Goal: Task Accomplishment & Management: Manage account settings

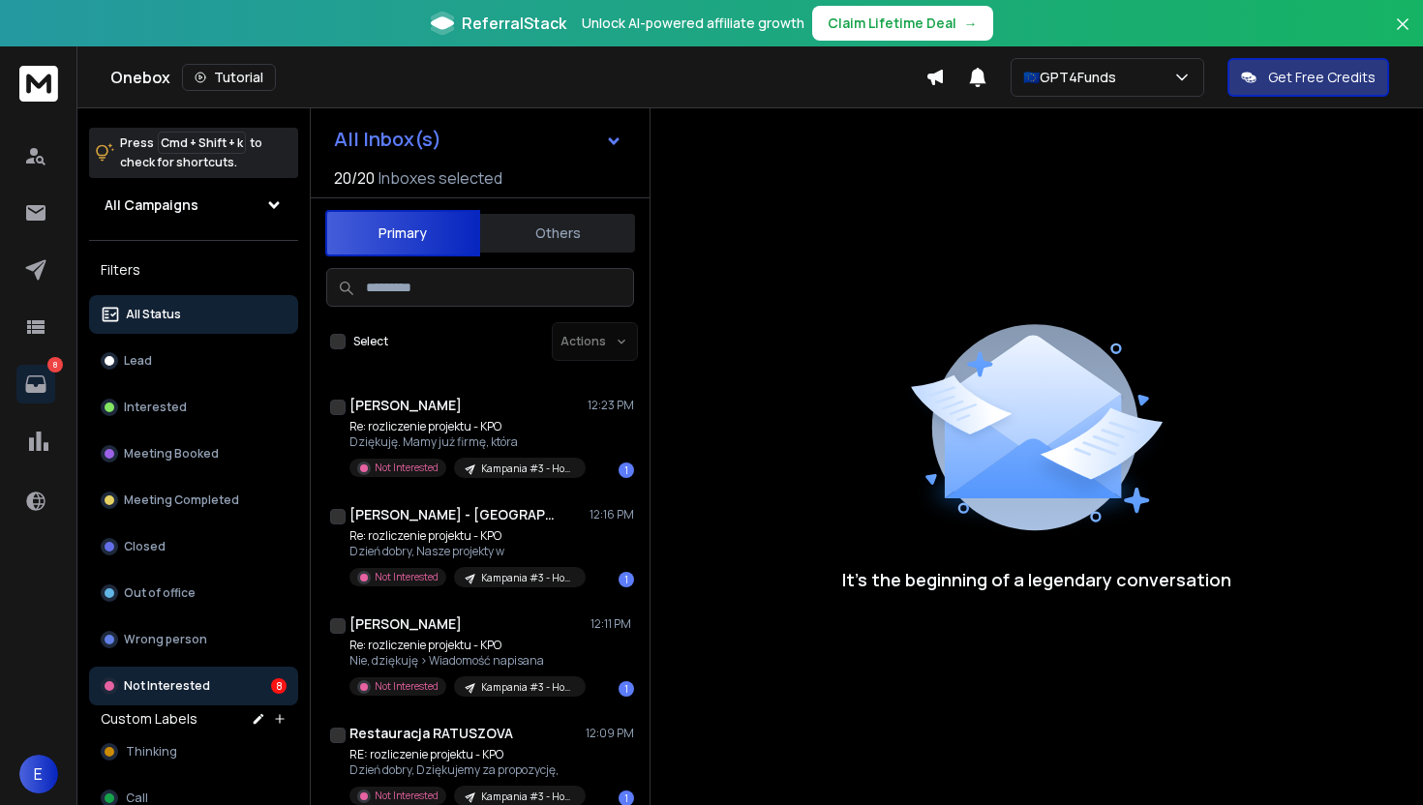
click at [217, 676] on button "Not Interested 8" at bounding box center [193, 686] width 209 height 39
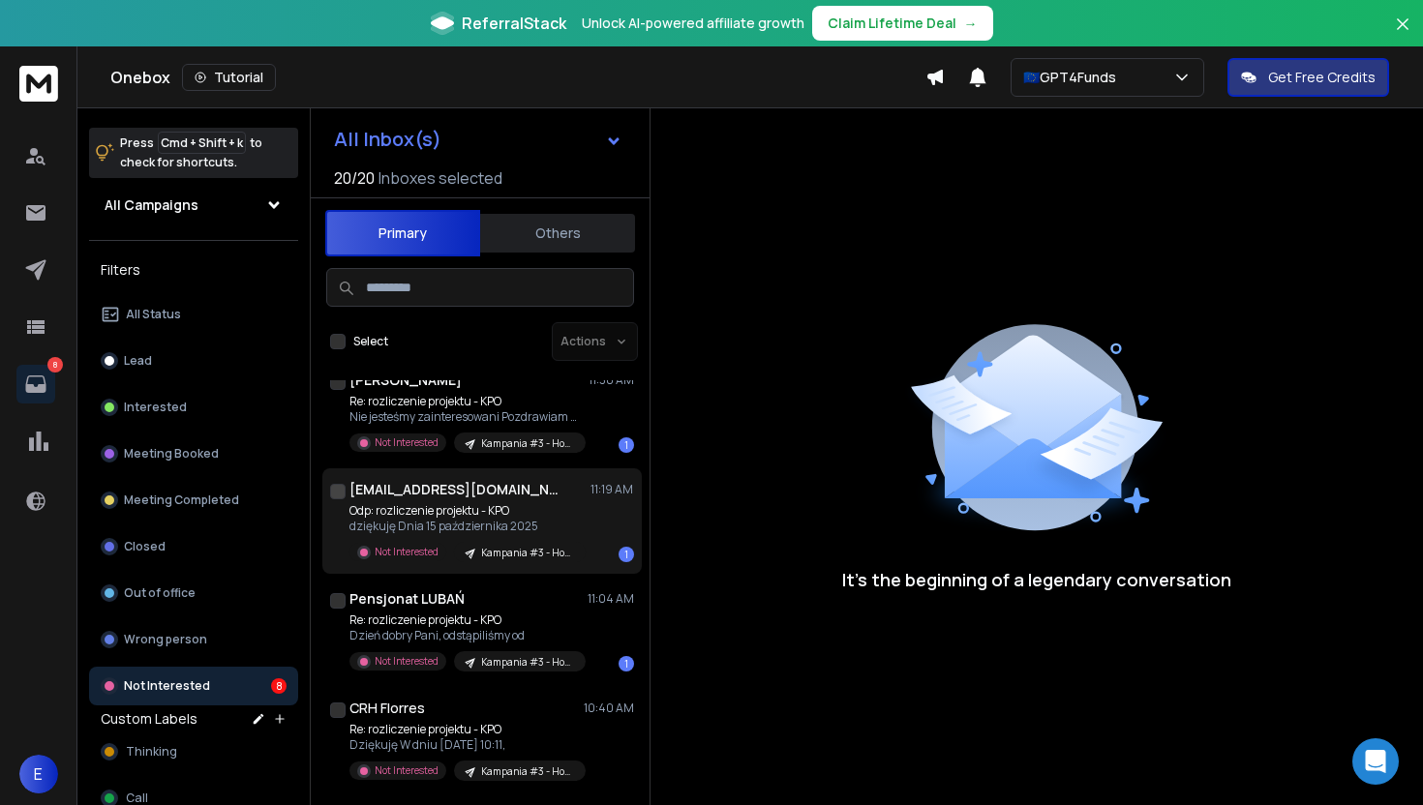
scroll to position [593, 0]
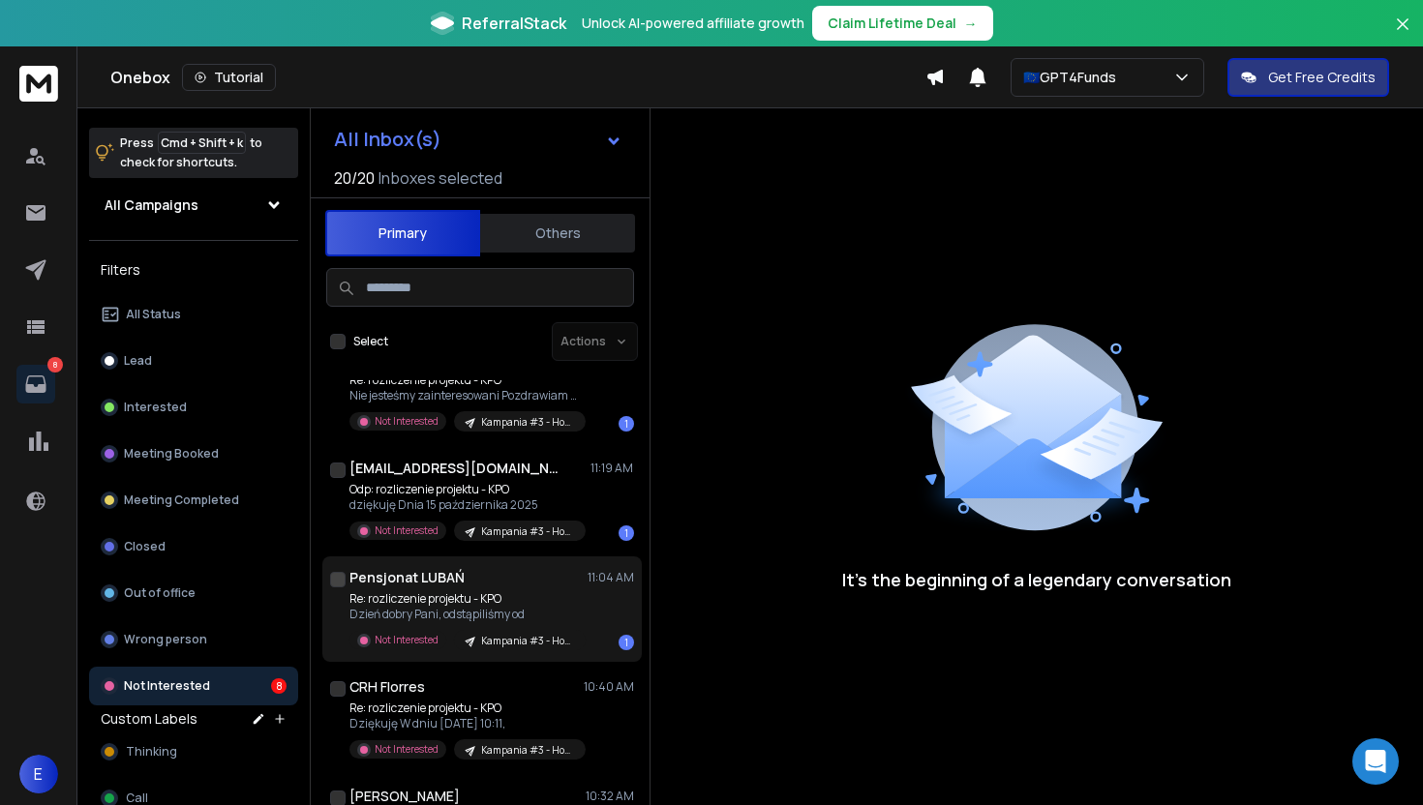
click at [526, 578] on div "Pensjonat LUBAŃ 11:04 AM" at bounding box center [491, 577] width 285 height 19
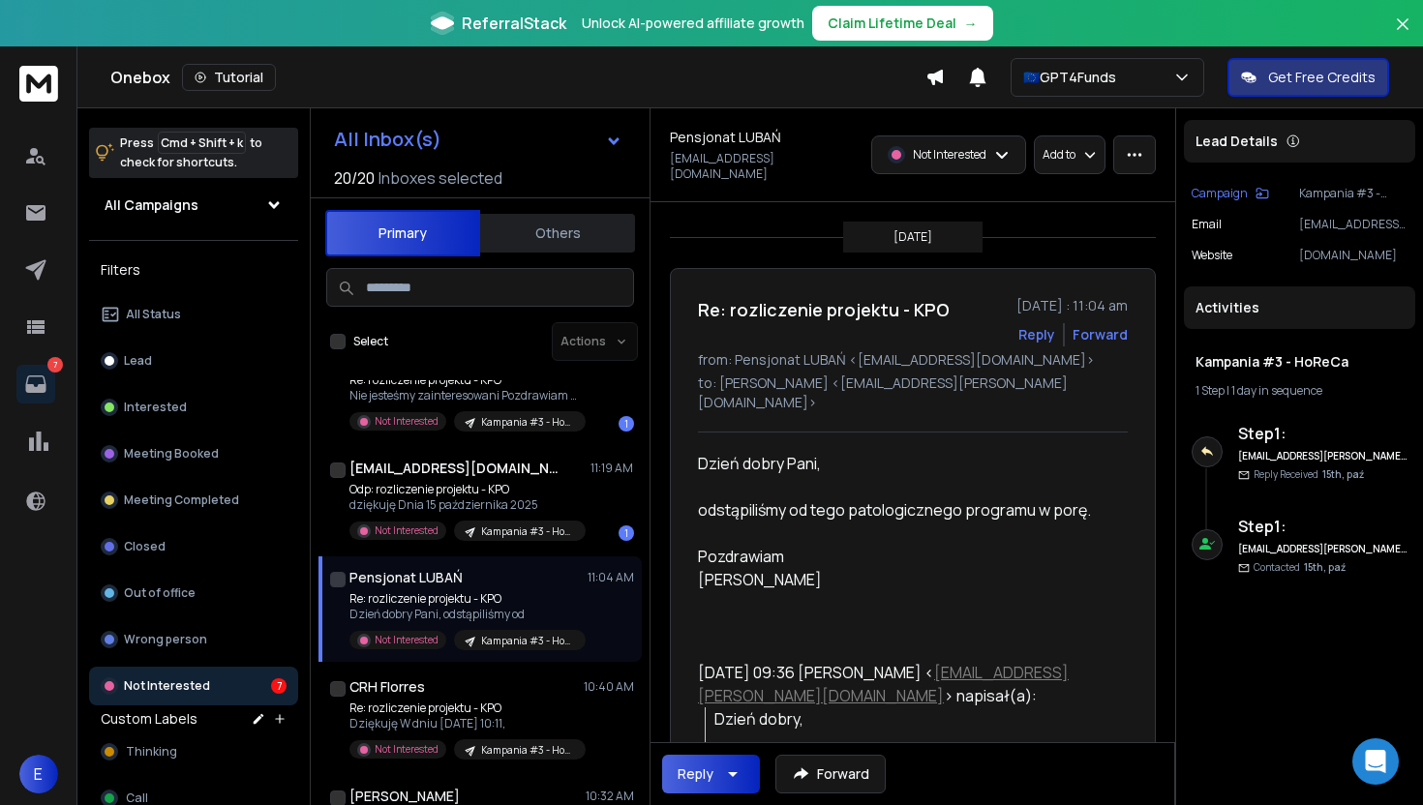
click at [1155, 150] on button "button" at bounding box center [1134, 154] width 43 height 39
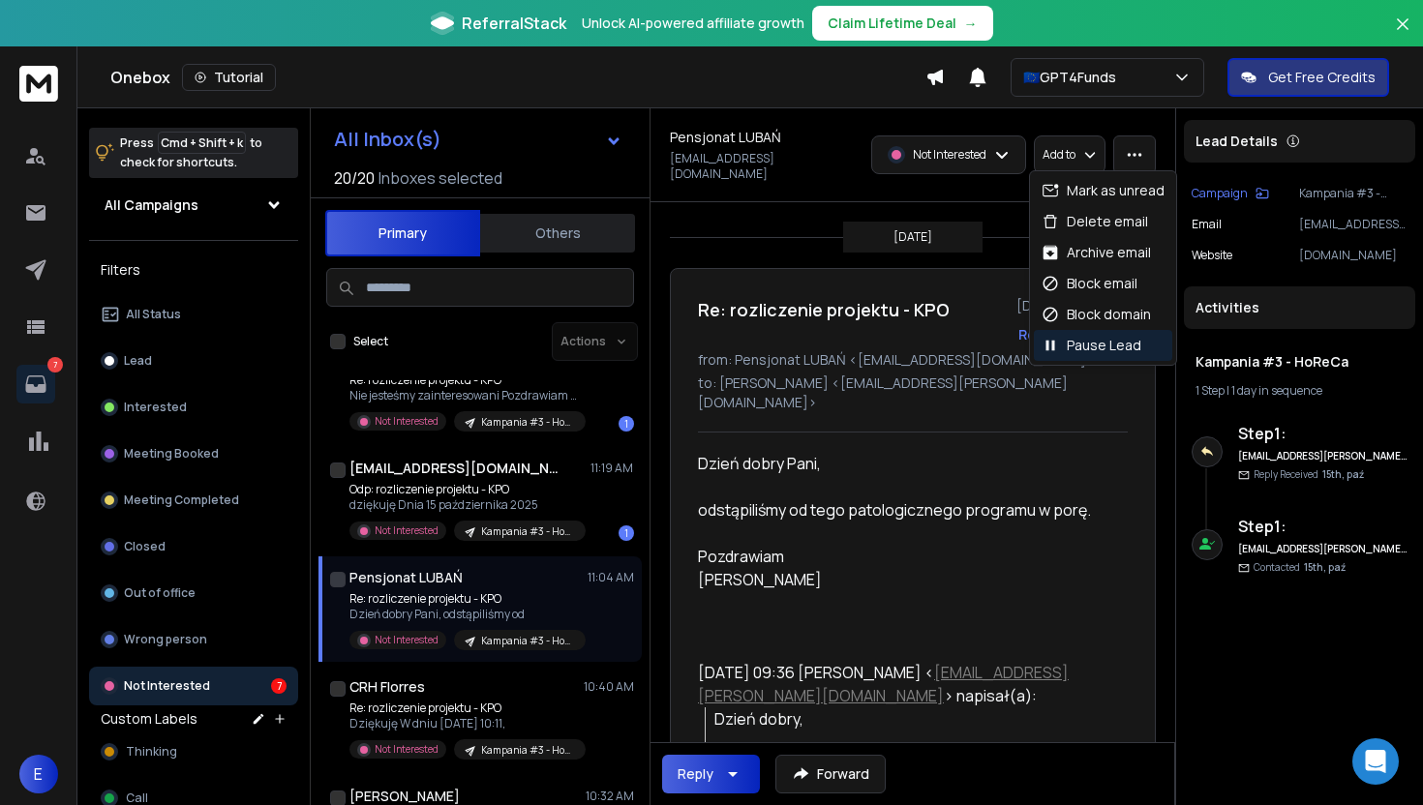
click at [1116, 342] on div "Pause Lead" at bounding box center [1091, 345] width 100 height 19
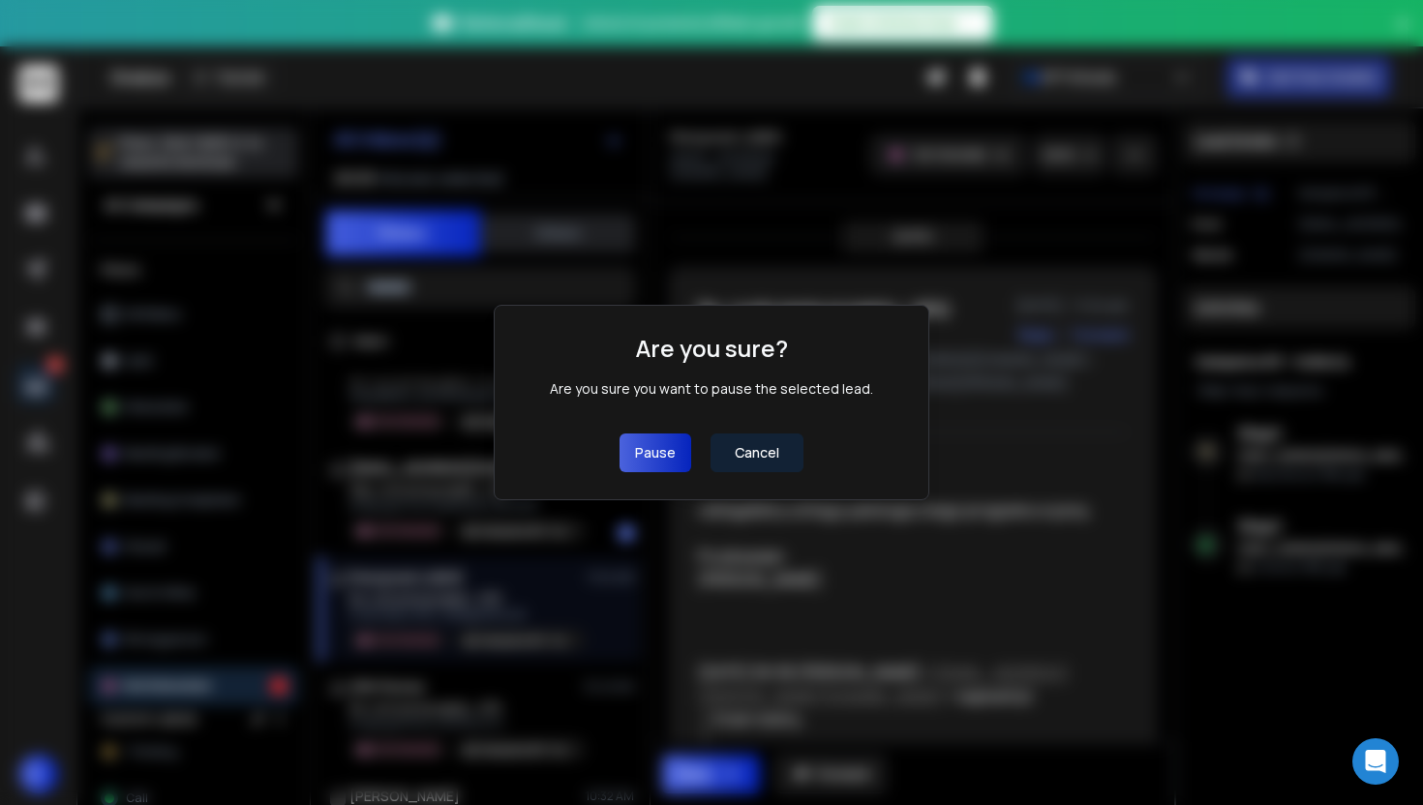
click at [673, 456] on button "Pause" at bounding box center [655, 453] width 72 height 39
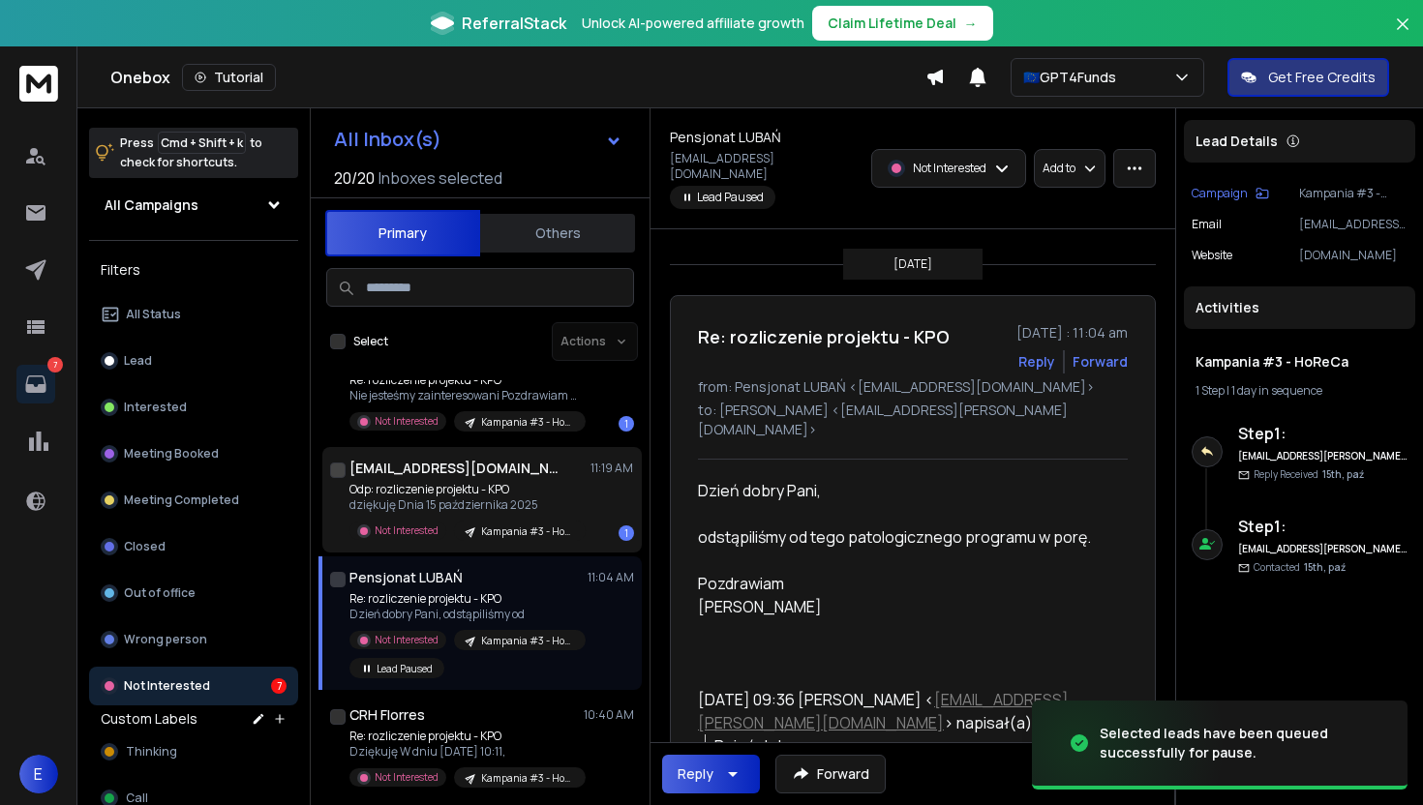
click at [512, 490] on p "Odp: rozliczenie projektu - KPO" at bounding box center [465, 489] width 232 height 15
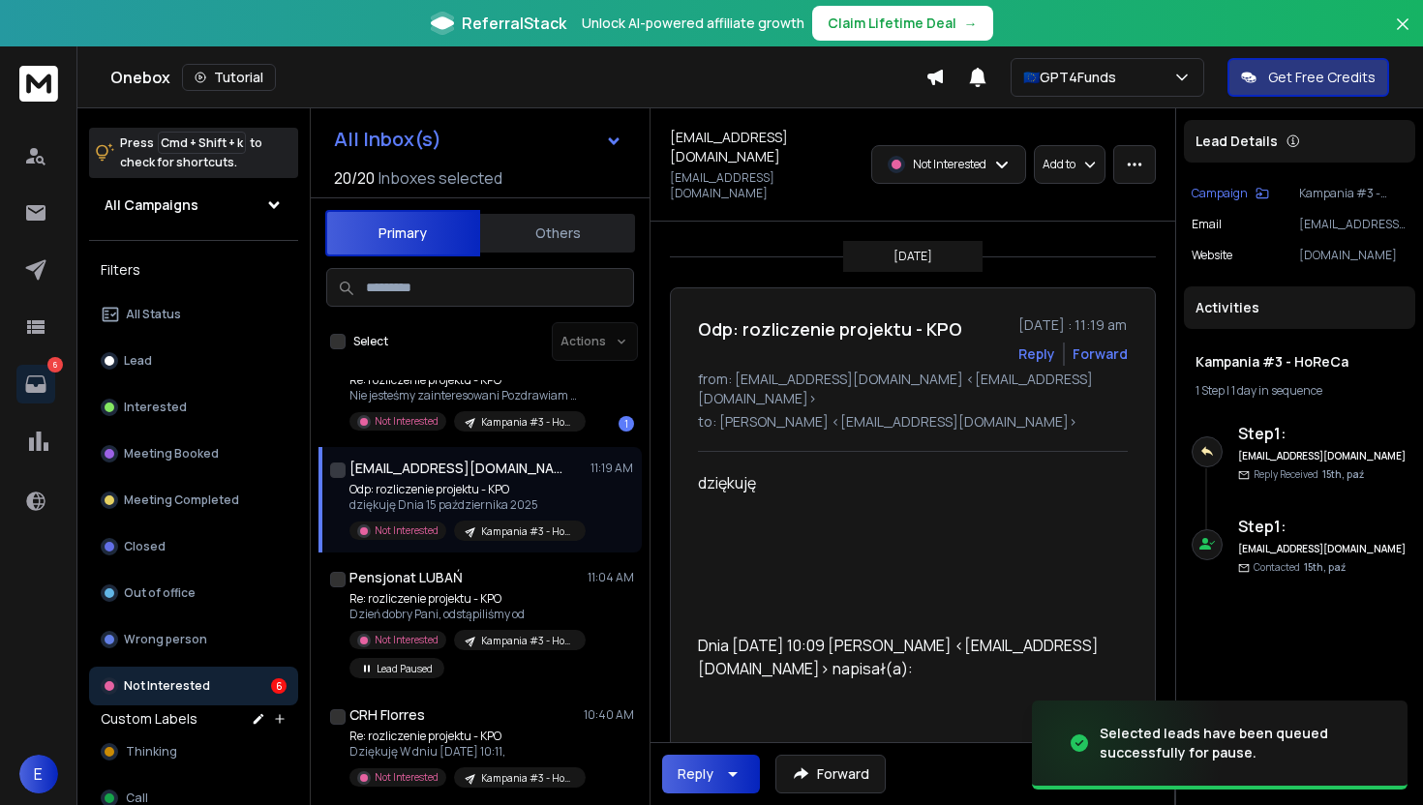
click at [1139, 156] on icon "button" at bounding box center [1133, 164] width 17 height 17
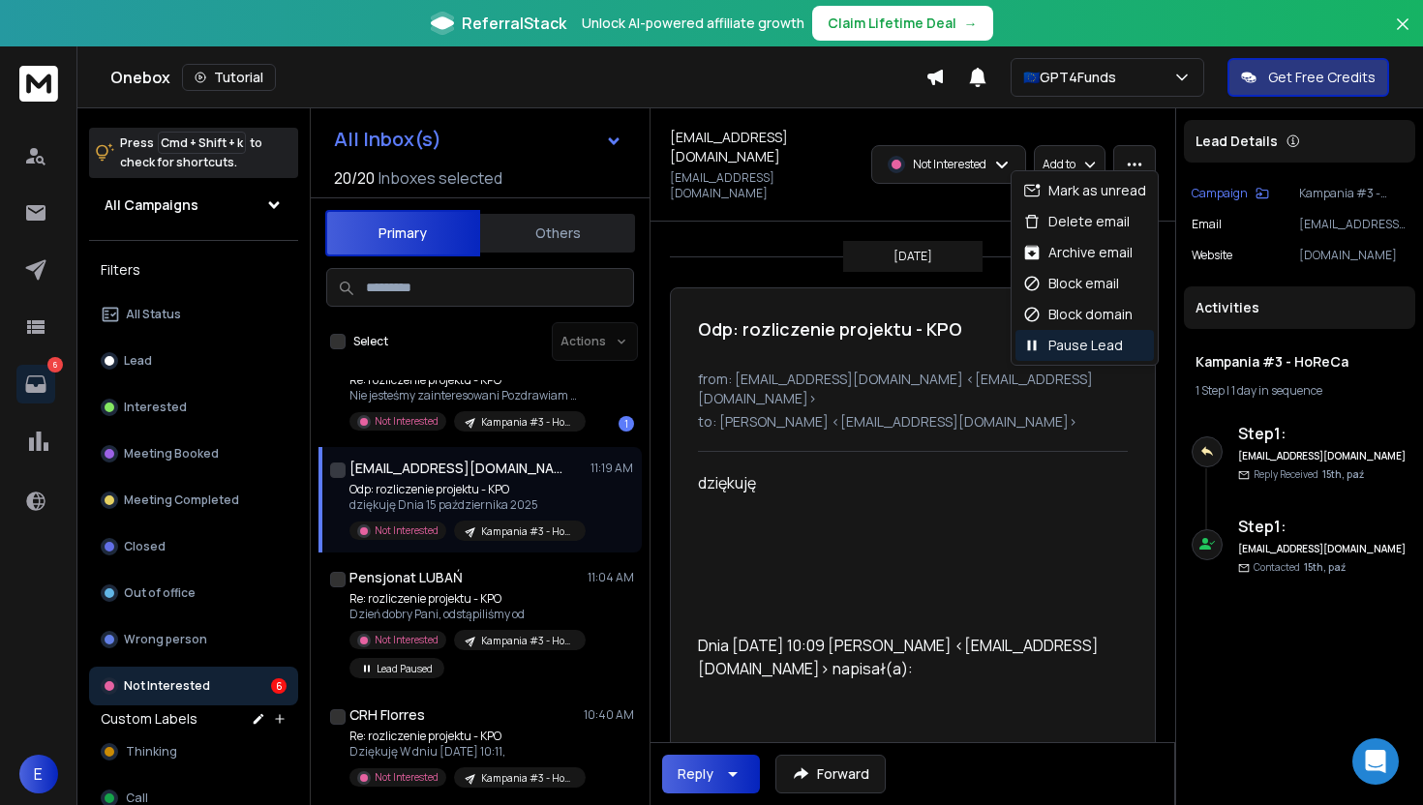
click at [1051, 345] on div "Pause Lead" at bounding box center [1073, 345] width 100 height 19
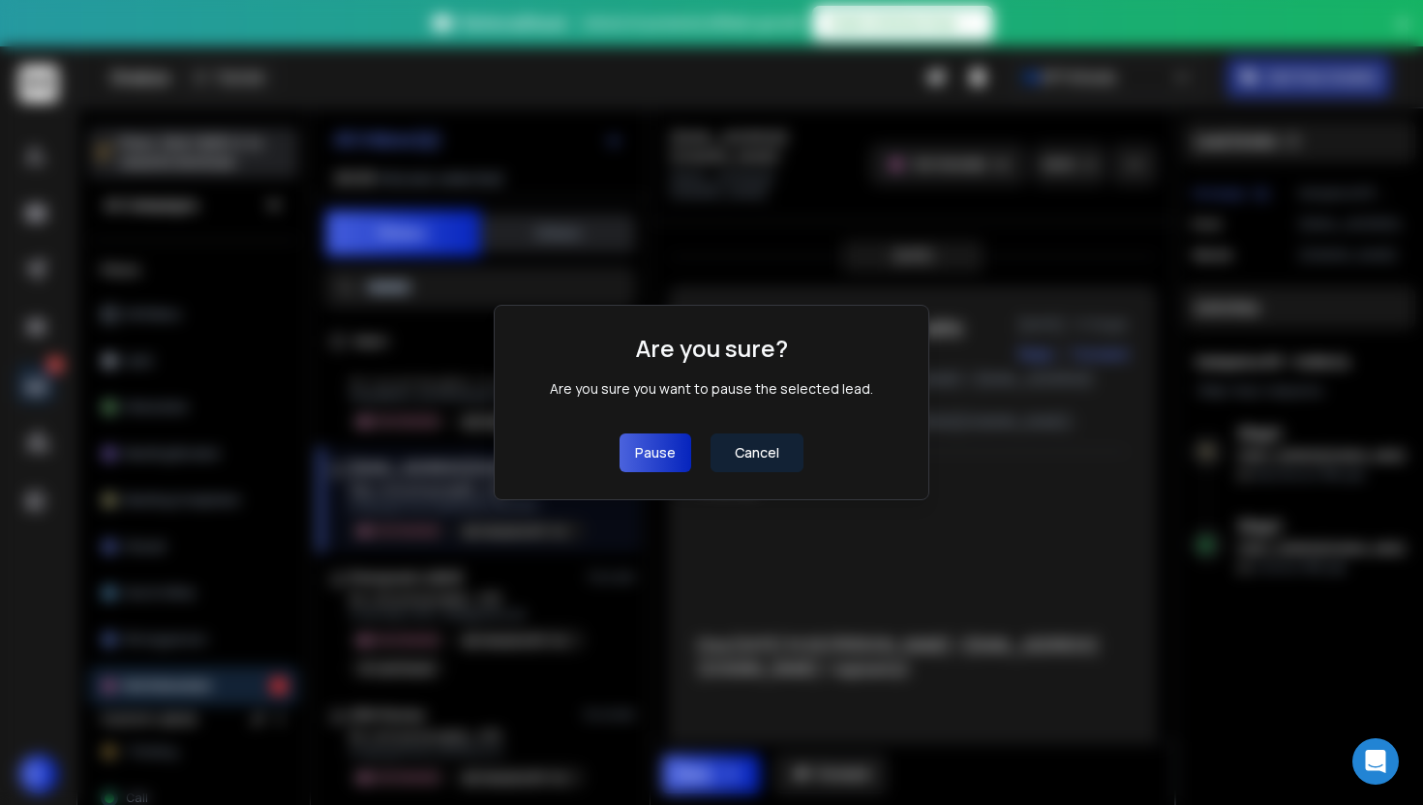
click at [647, 452] on button "Pause" at bounding box center [655, 453] width 72 height 39
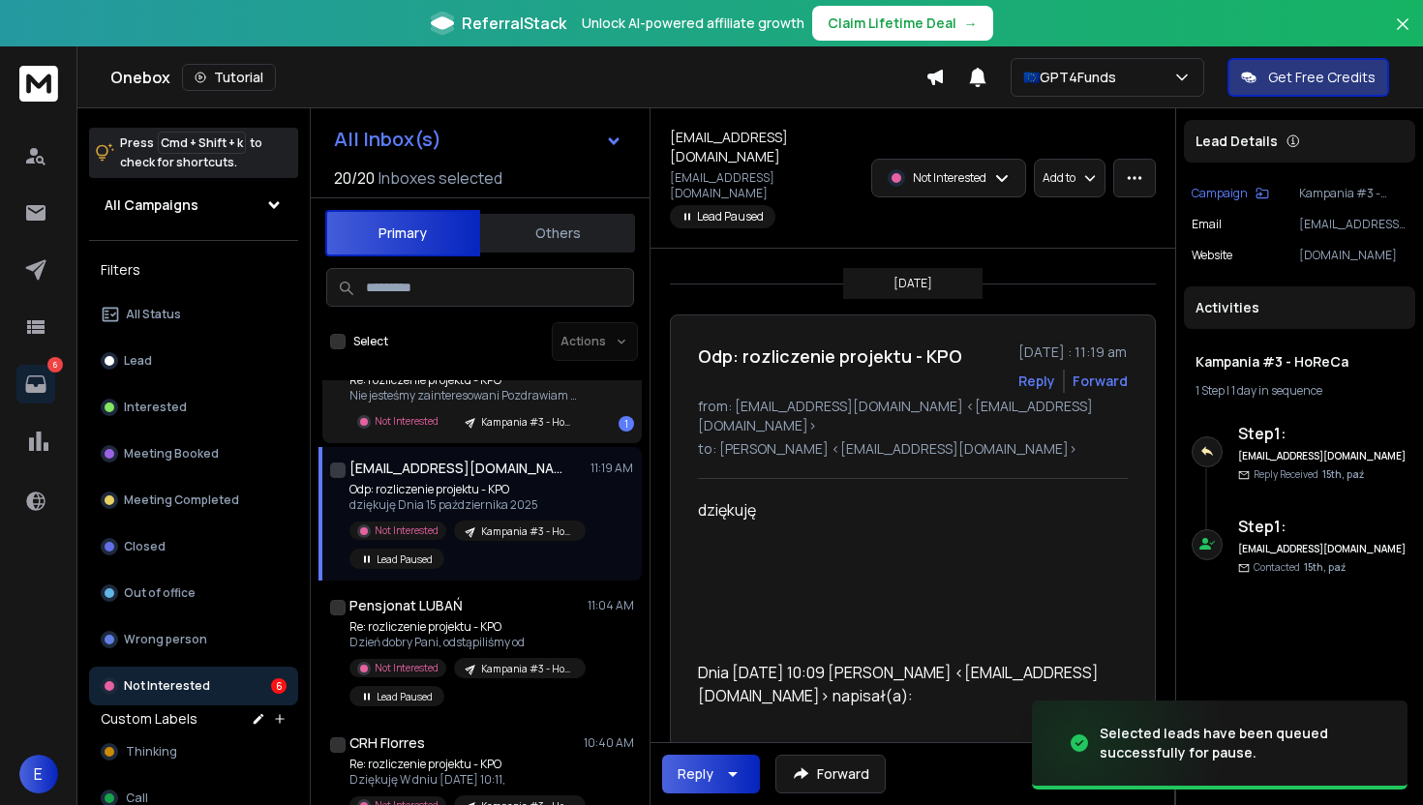
click at [531, 388] on p "Nie jesteśmy zainteresowani Pozdrawiam serdecznie," at bounding box center [465, 395] width 232 height 15
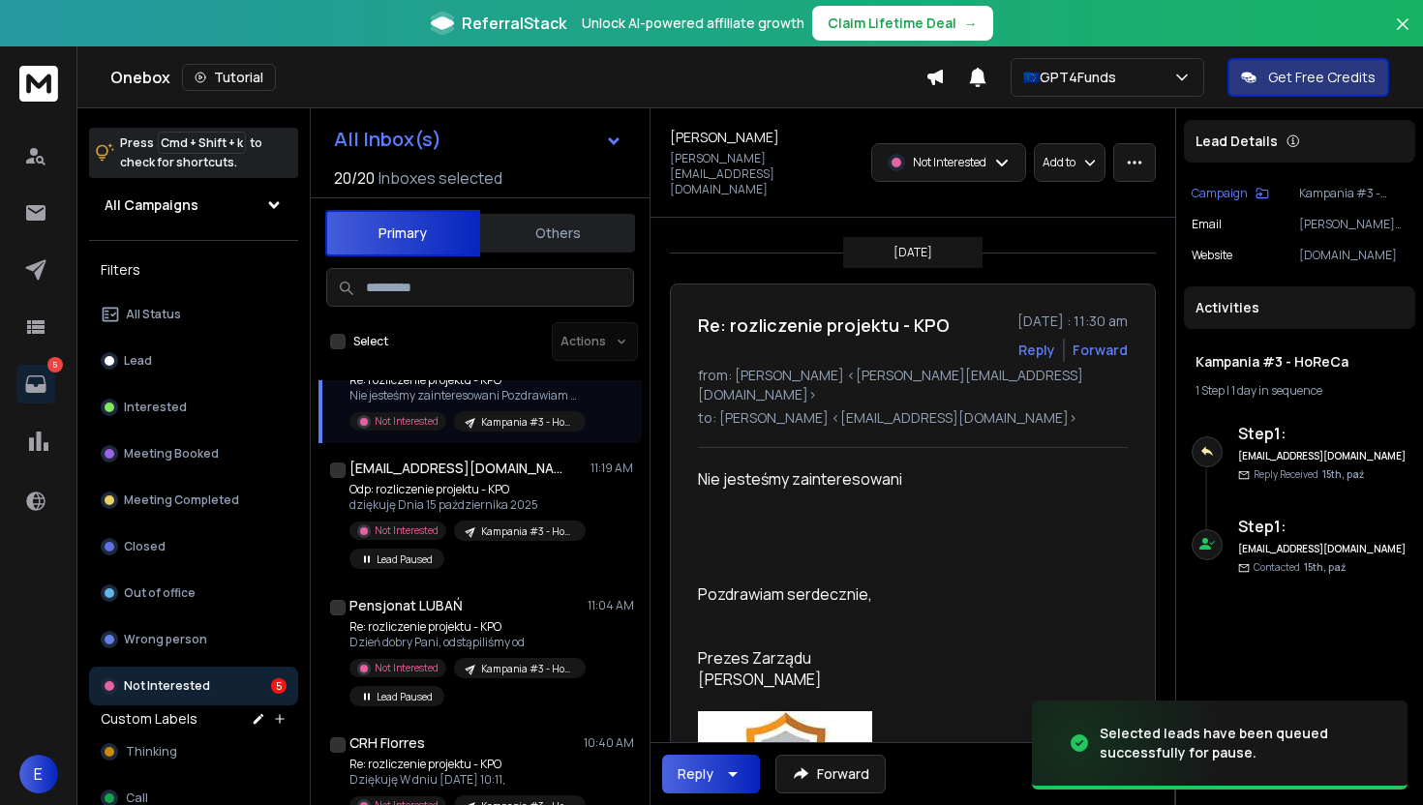
click at [1123, 151] on button "button" at bounding box center [1134, 162] width 43 height 39
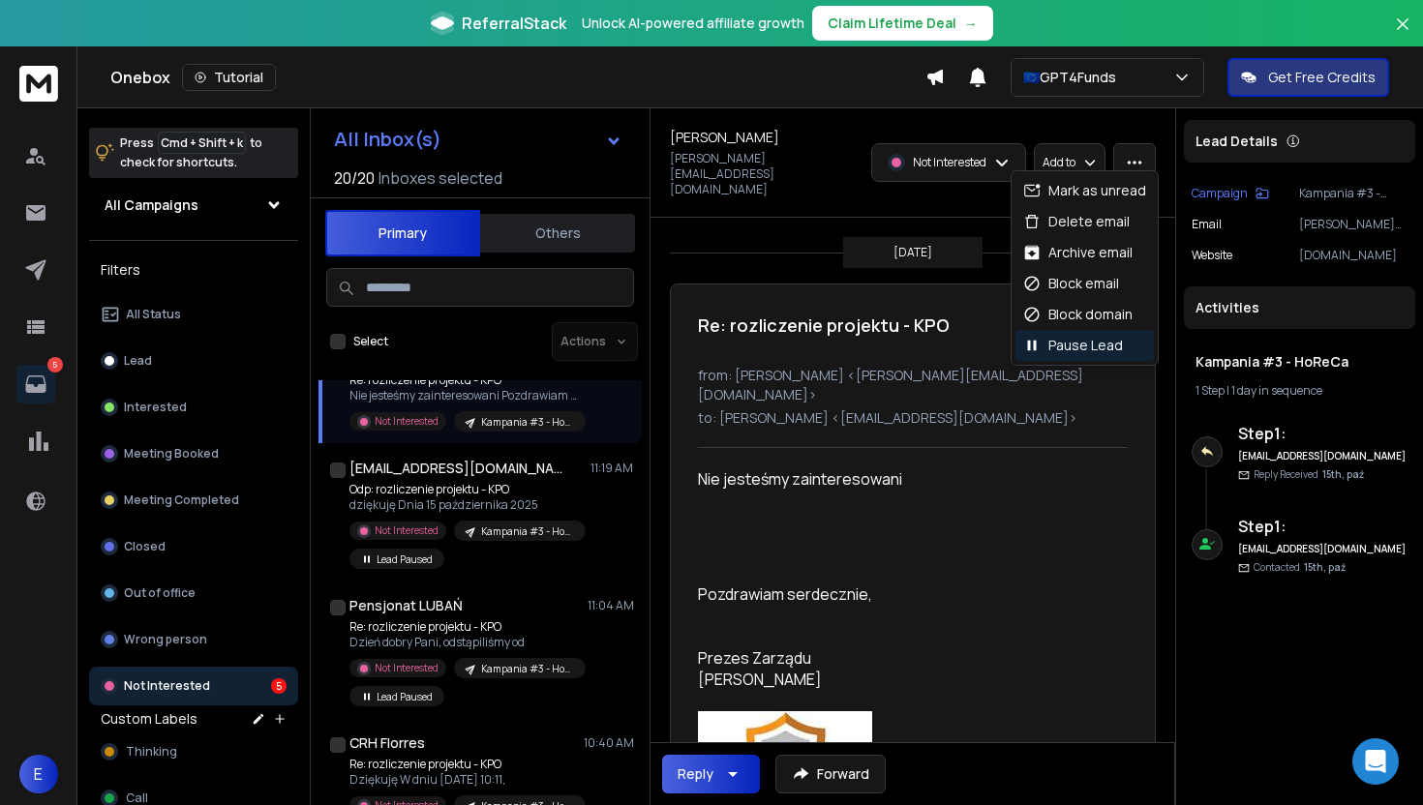
click at [1049, 339] on div "Pause Lead" at bounding box center [1073, 345] width 100 height 19
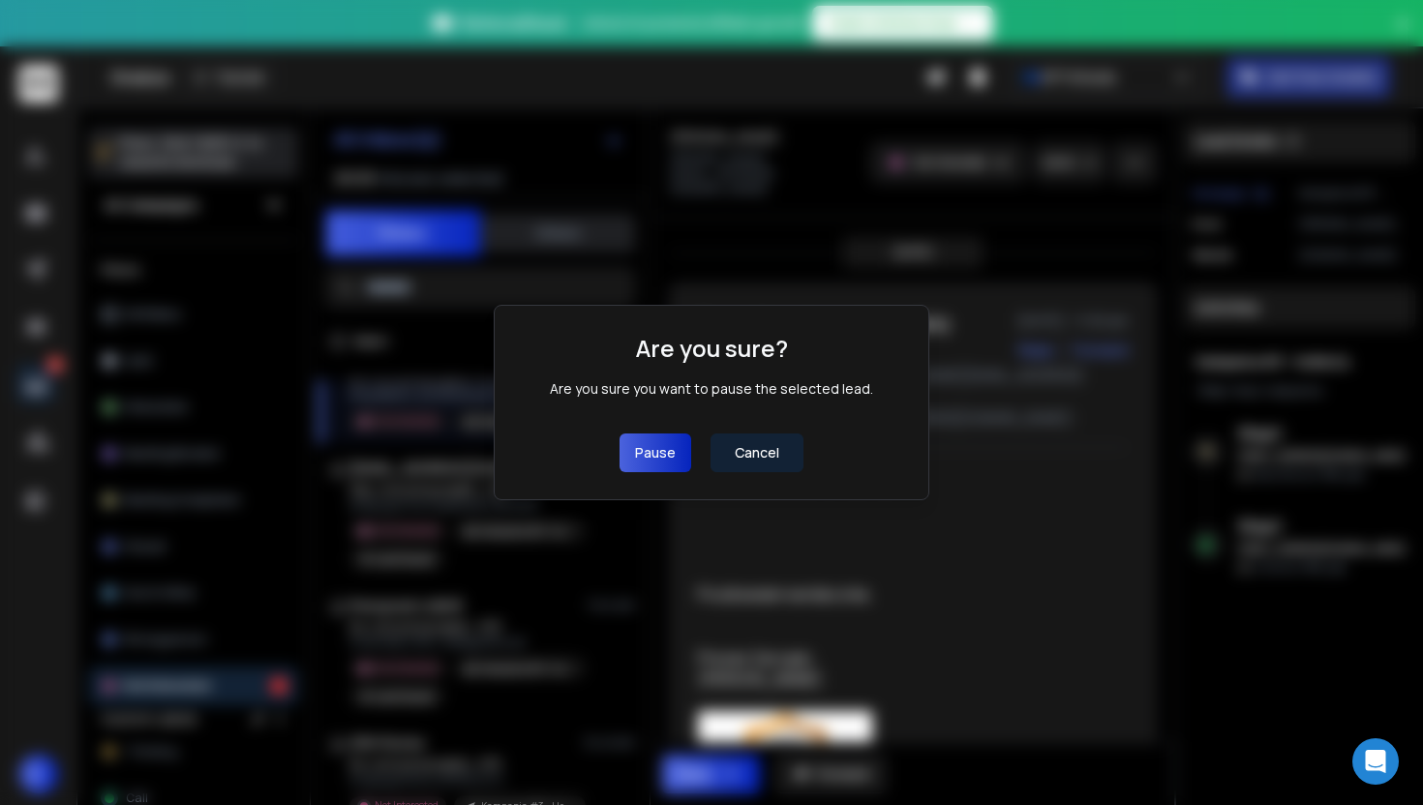
click at [653, 446] on button "Pause" at bounding box center [655, 453] width 72 height 39
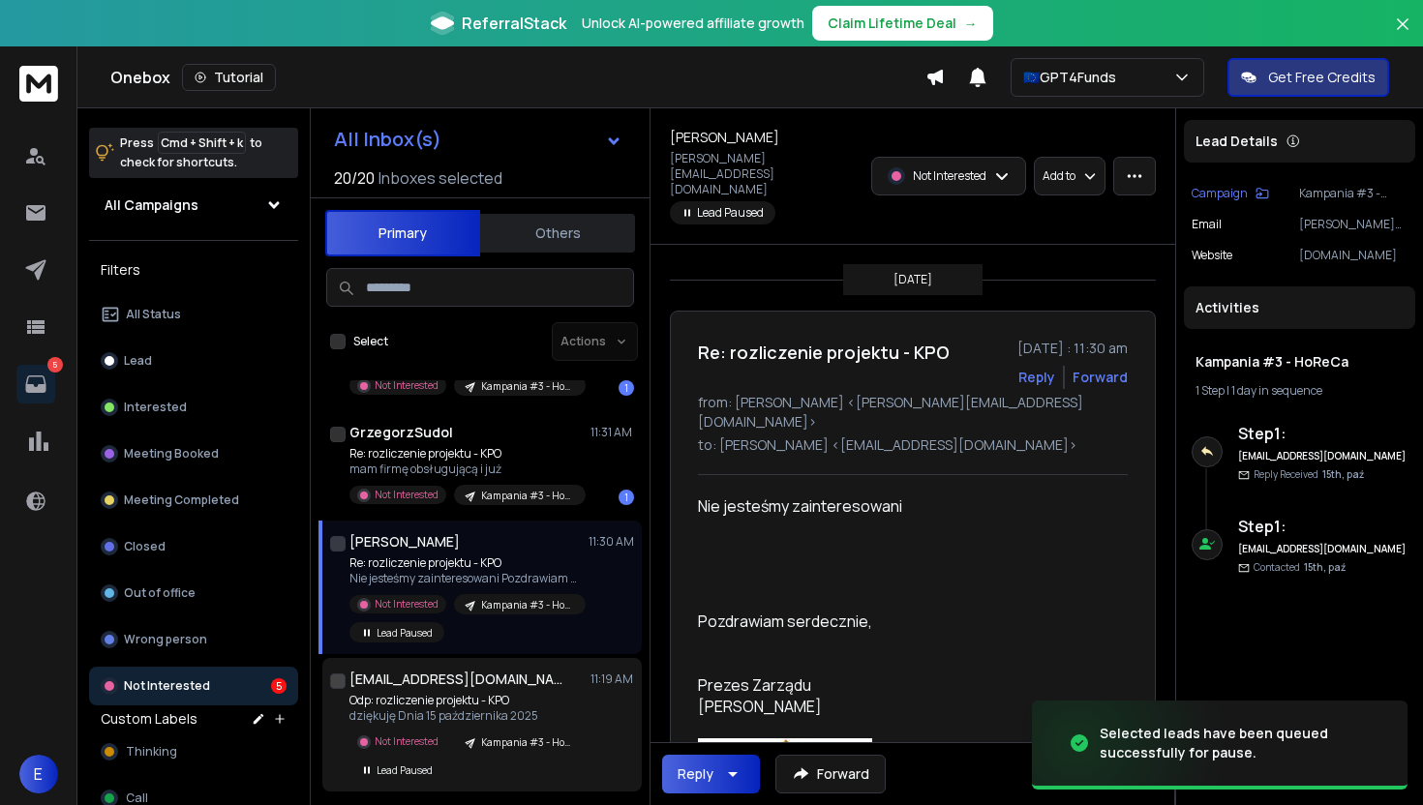
scroll to position [384, 0]
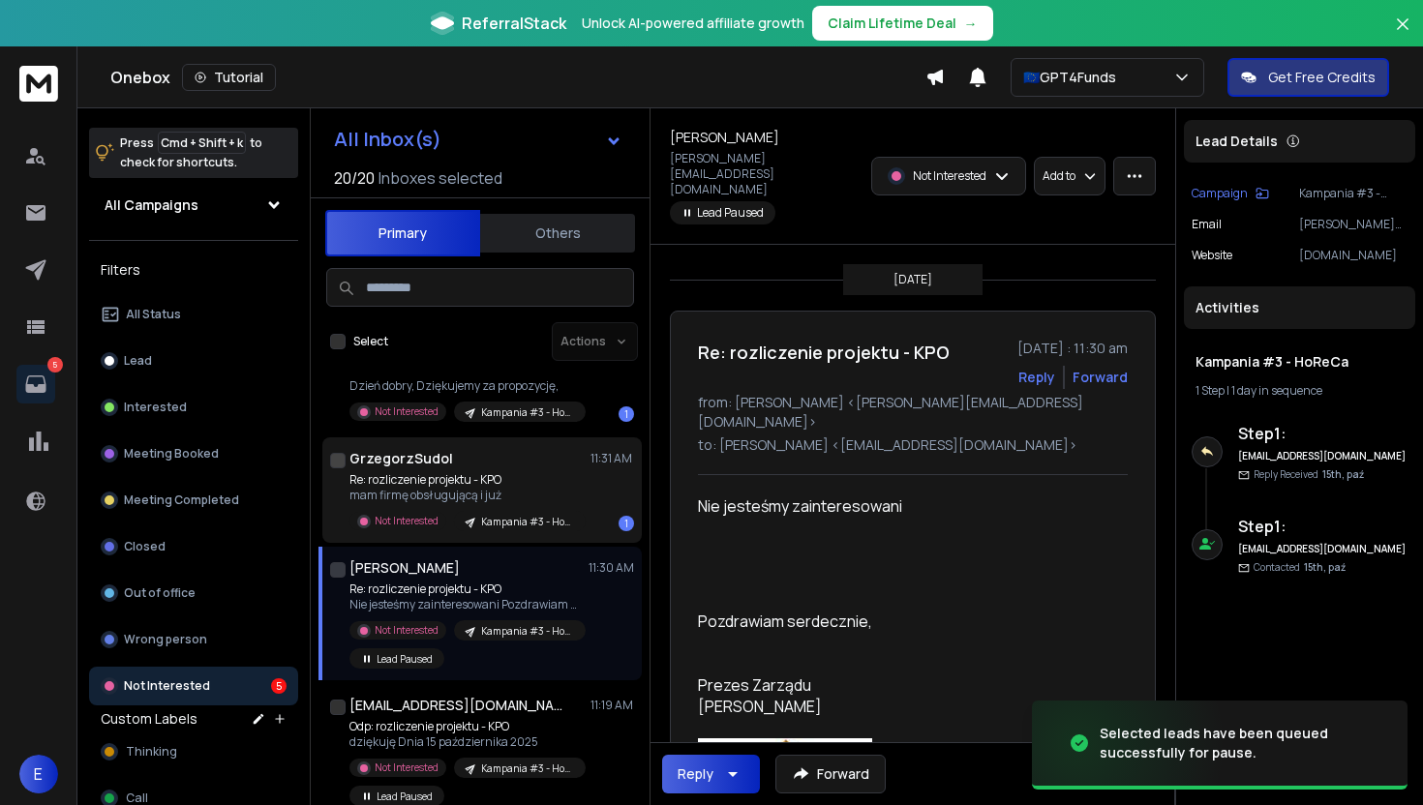
click at [534, 490] on p "mam firmę obsługującą i już" at bounding box center [465, 495] width 232 height 15
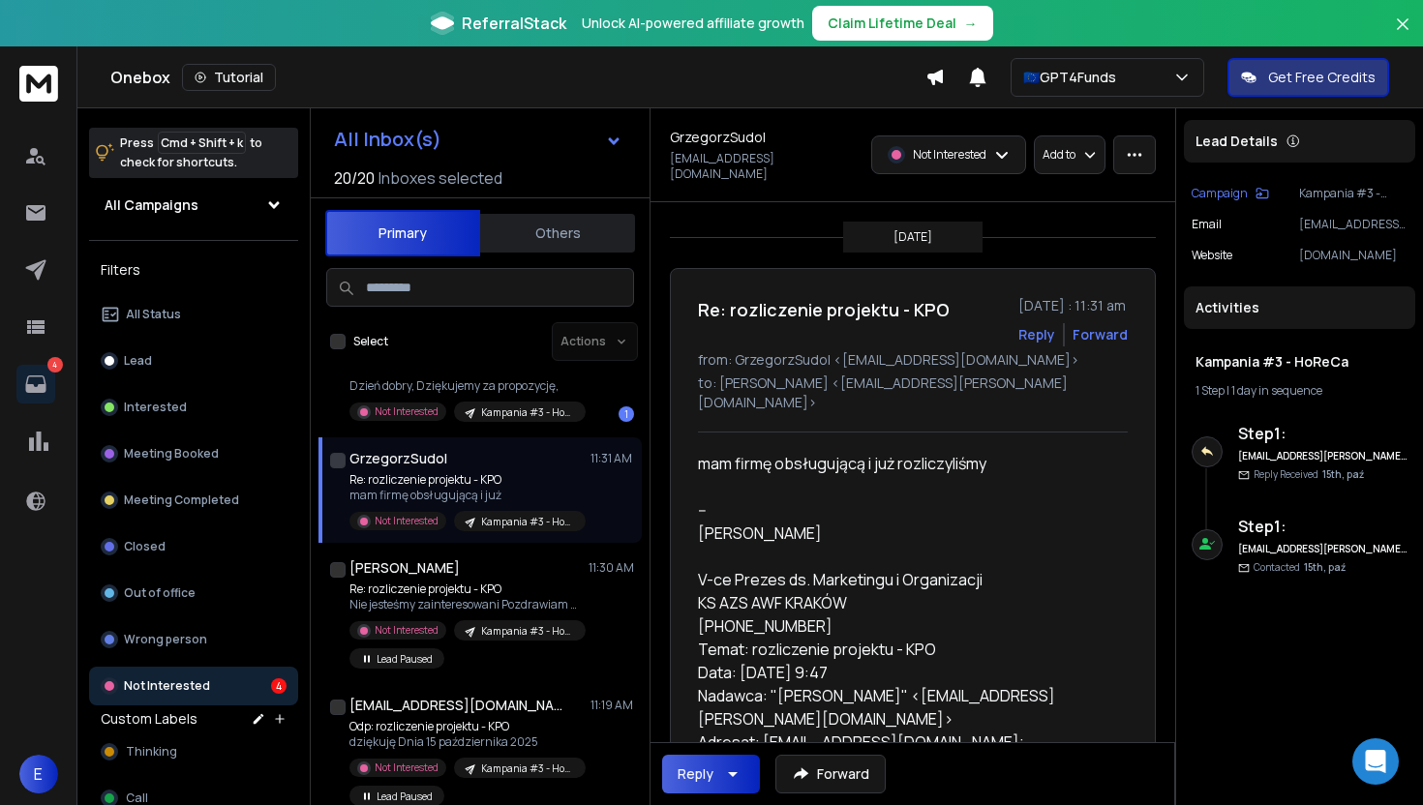
click at [1125, 146] on icon "button" at bounding box center [1133, 154] width 17 height 17
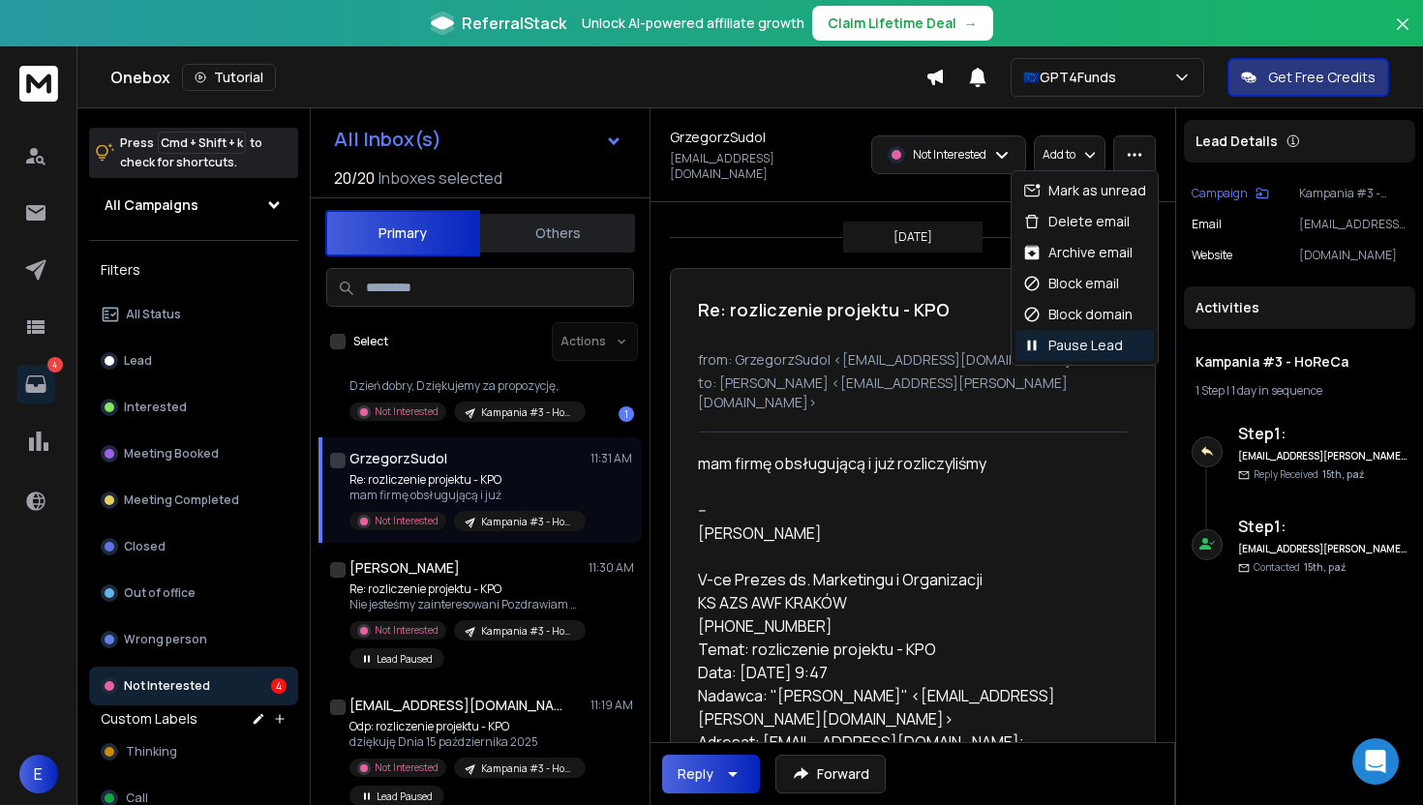
click at [1052, 343] on div "Pause Lead" at bounding box center [1073, 345] width 100 height 19
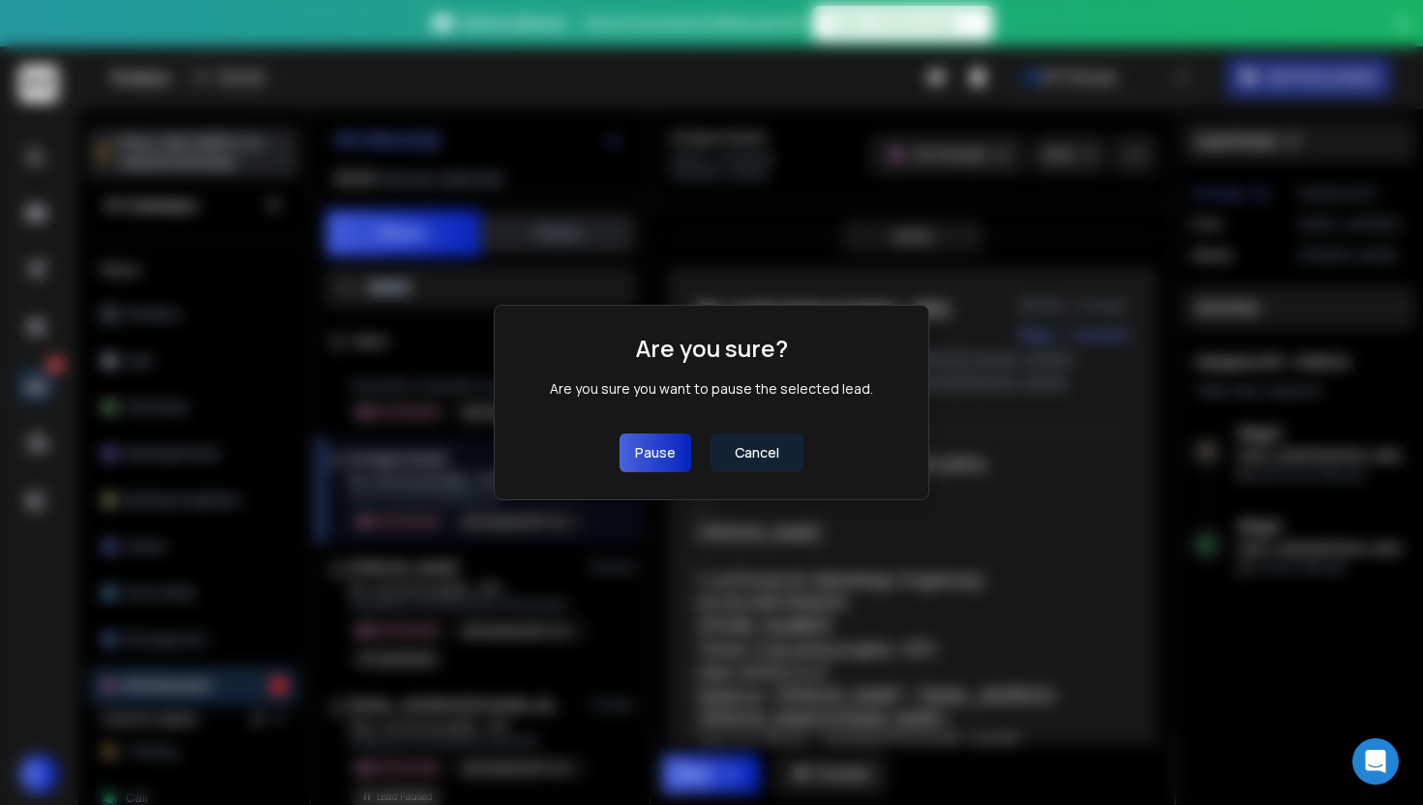
click at [631, 442] on button "Pause" at bounding box center [655, 453] width 72 height 39
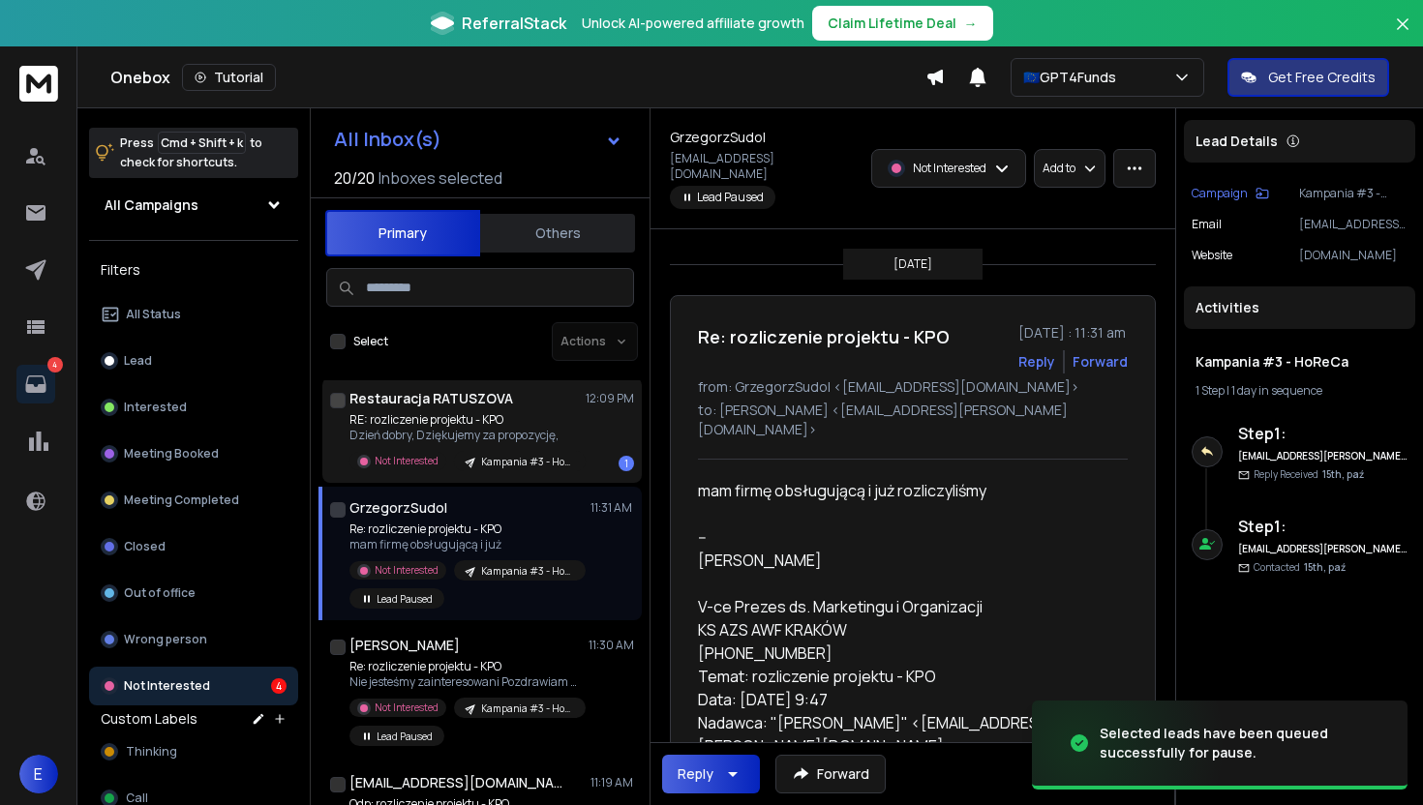
scroll to position [296, 0]
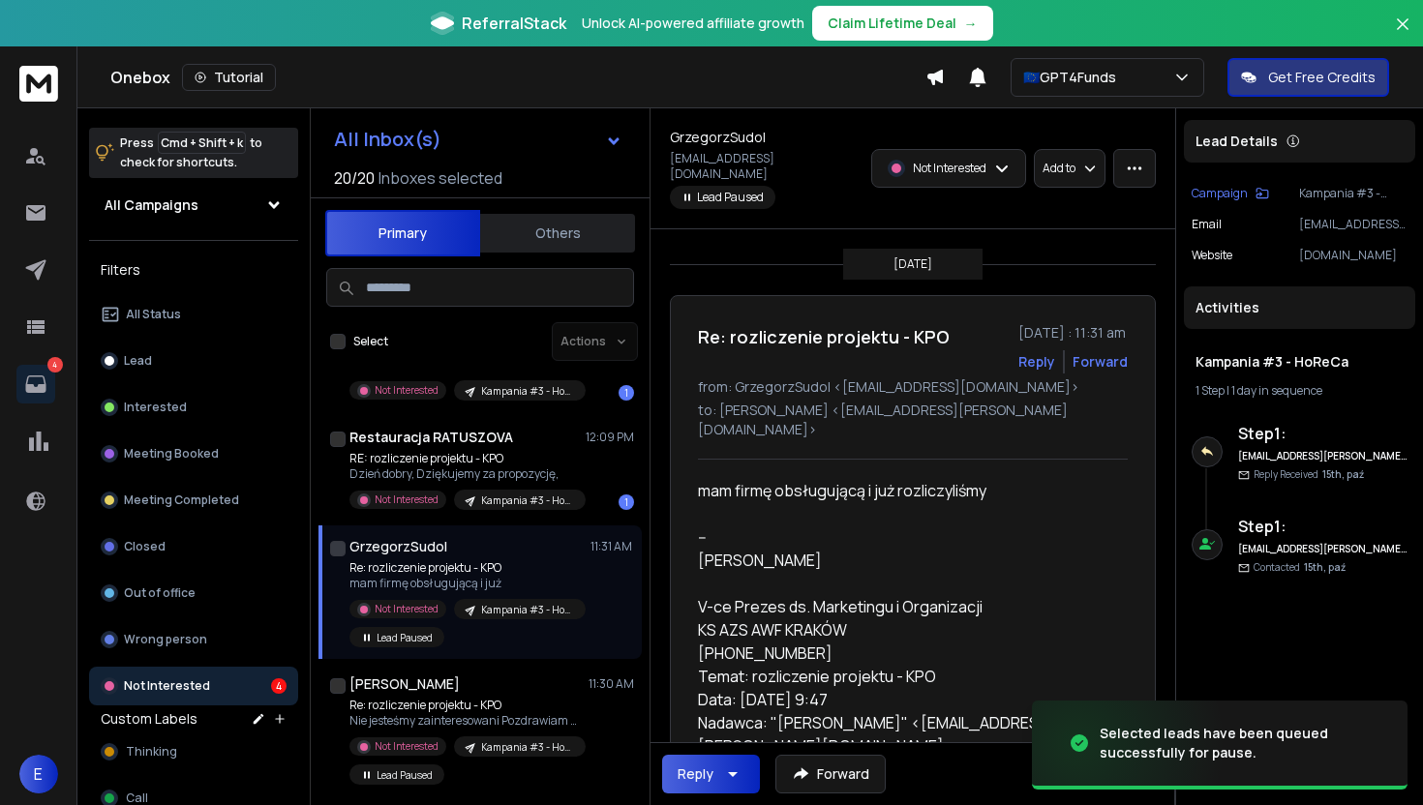
drag, startPoint x: 550, startPoint y: 456, endPoint x: 698, endPoint y: 379, distance: 166.6
click at [550, 456] on p "RE: rozliczenie projektu - KPO" at bounding box center [465, 458] width 232 height 15
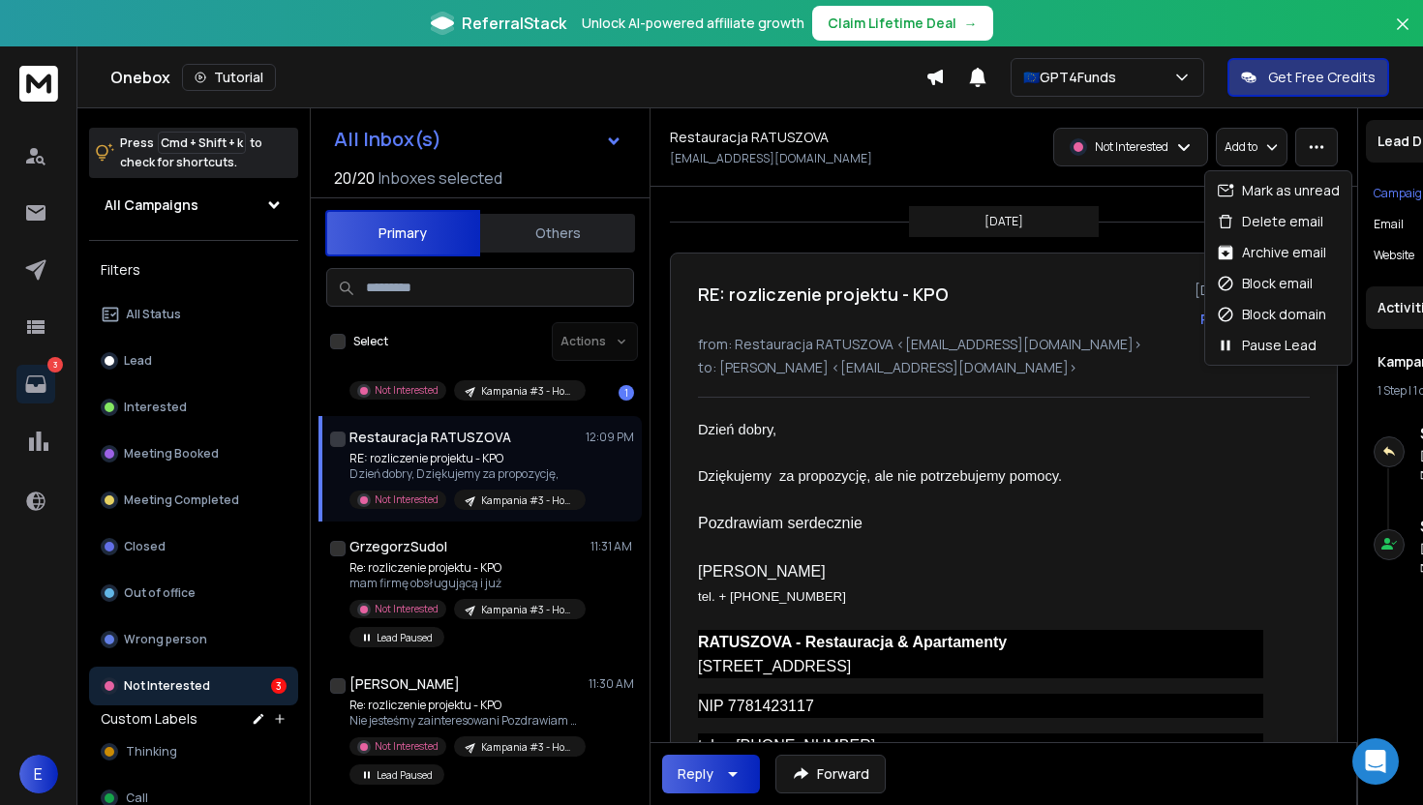
click at [1317, 144] on button "button" at bounding box center [1316, 147] width 43 height 39
click at [1242, 343] on div "Pause Lead" at bounding box center [1266, 345] width 100 height 19
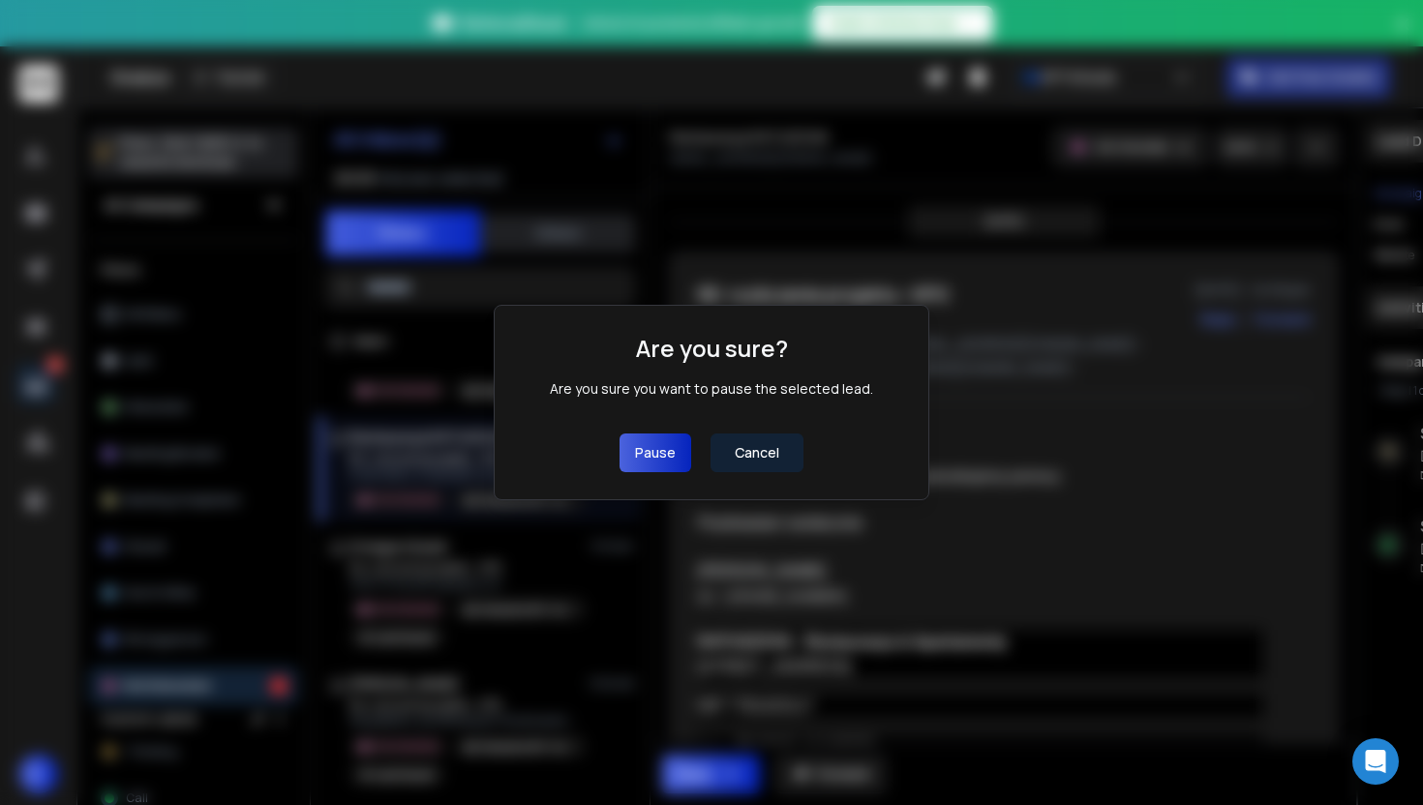
click at [671, 457] on button "Pause" at bounding box center [655, 453] width 72 height 39
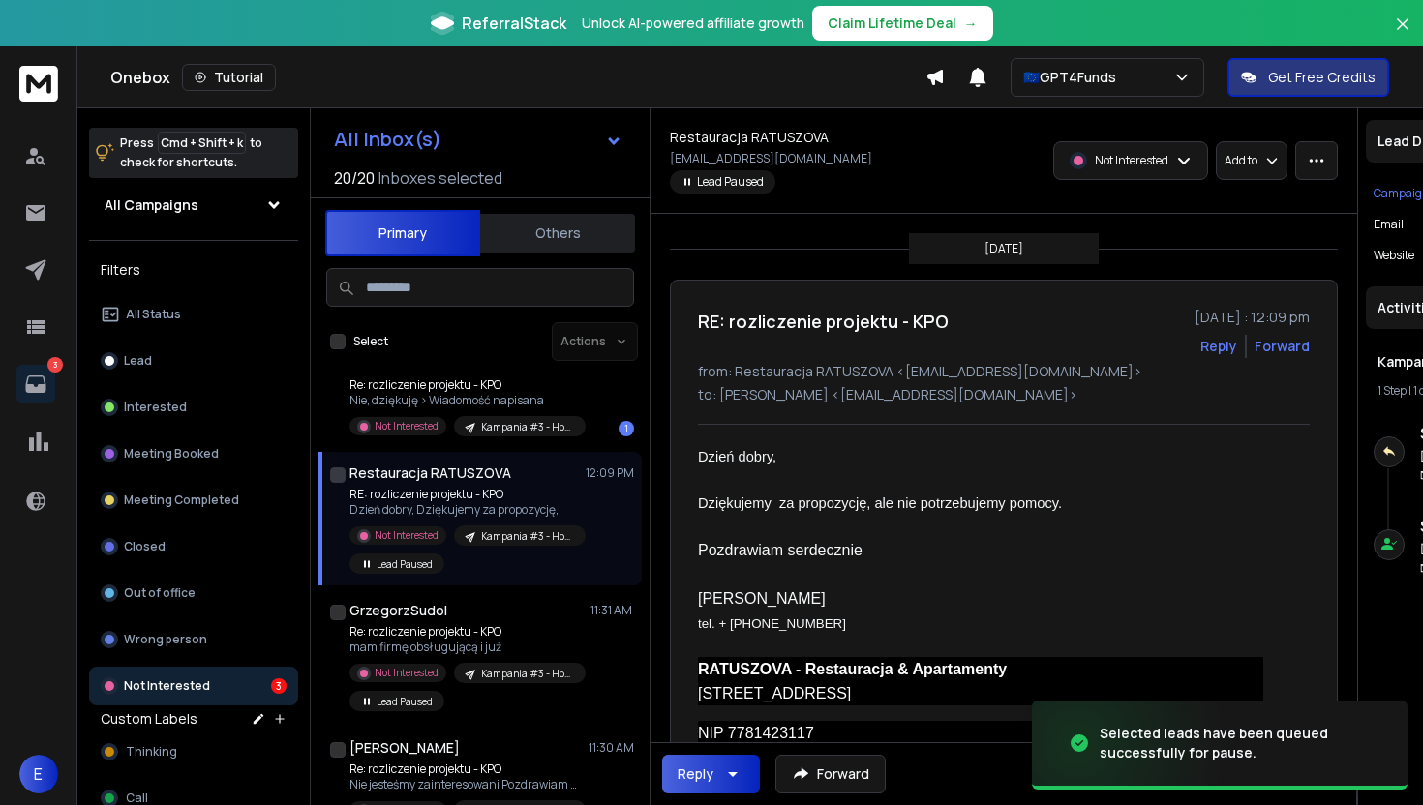
scroll to position [164, 0]
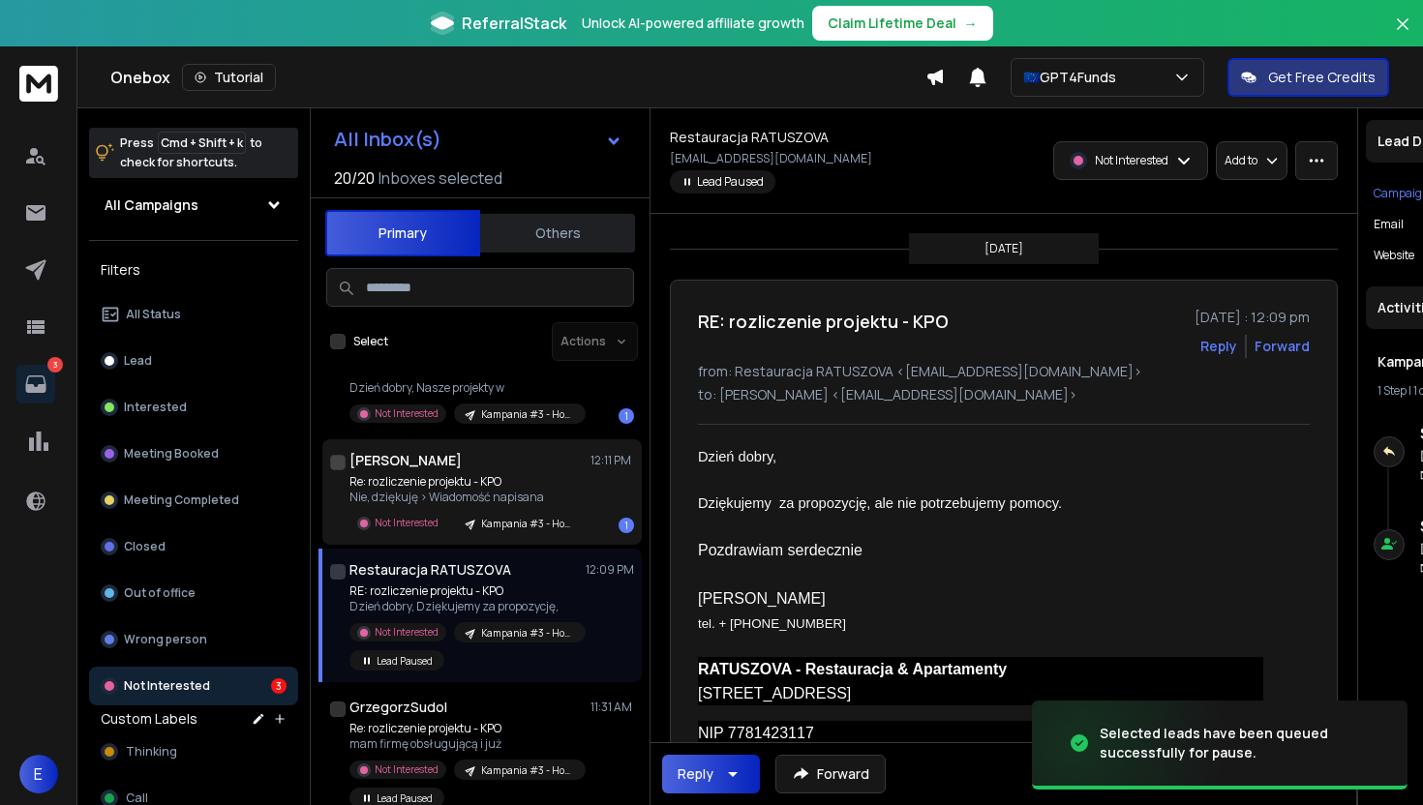
click at [537, 478] on p "Re: rozliczenie projektu - KPO" at bounding box center [465, 481] width 232 height 15
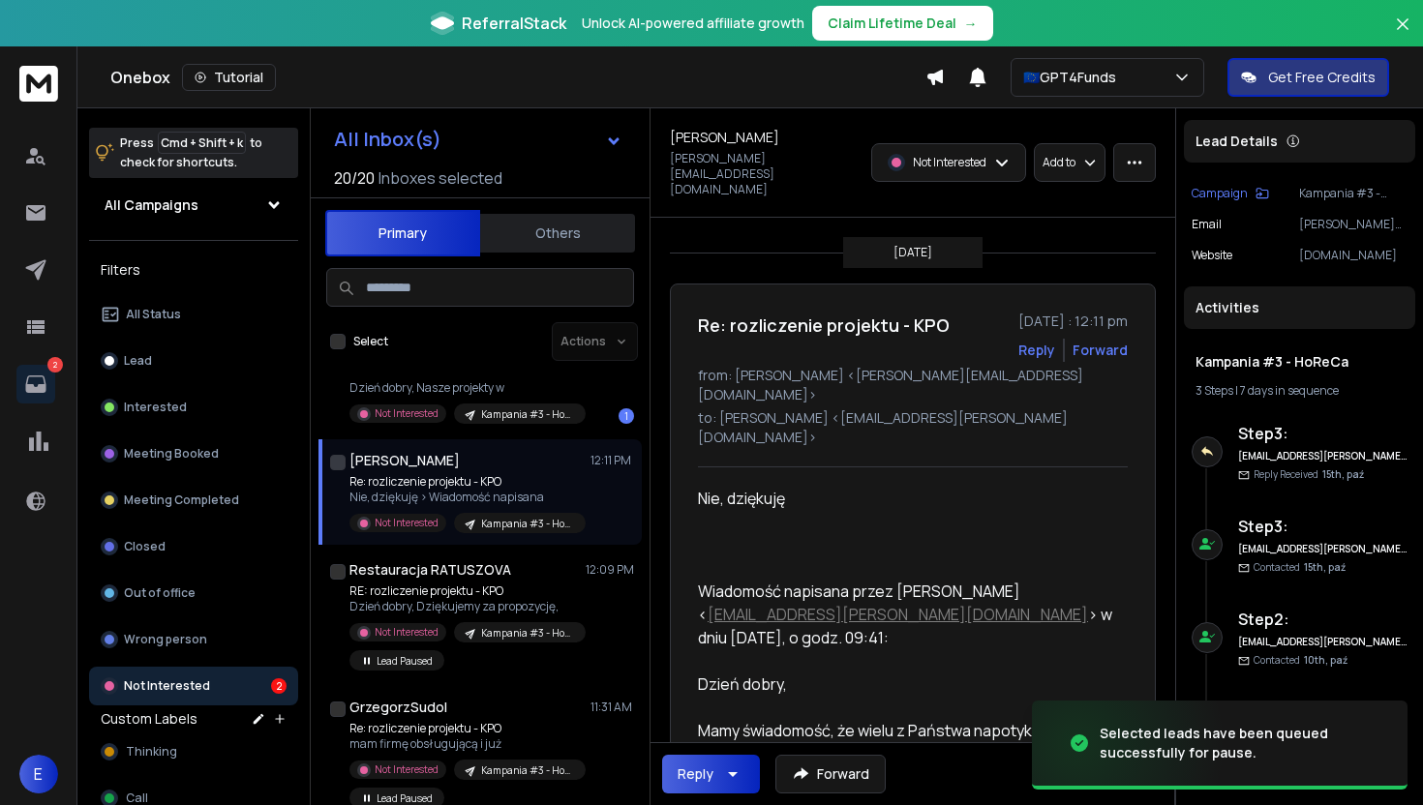
click at [1155, 147] on button "button" at bounding box center [1134, 162] width 43 height 39
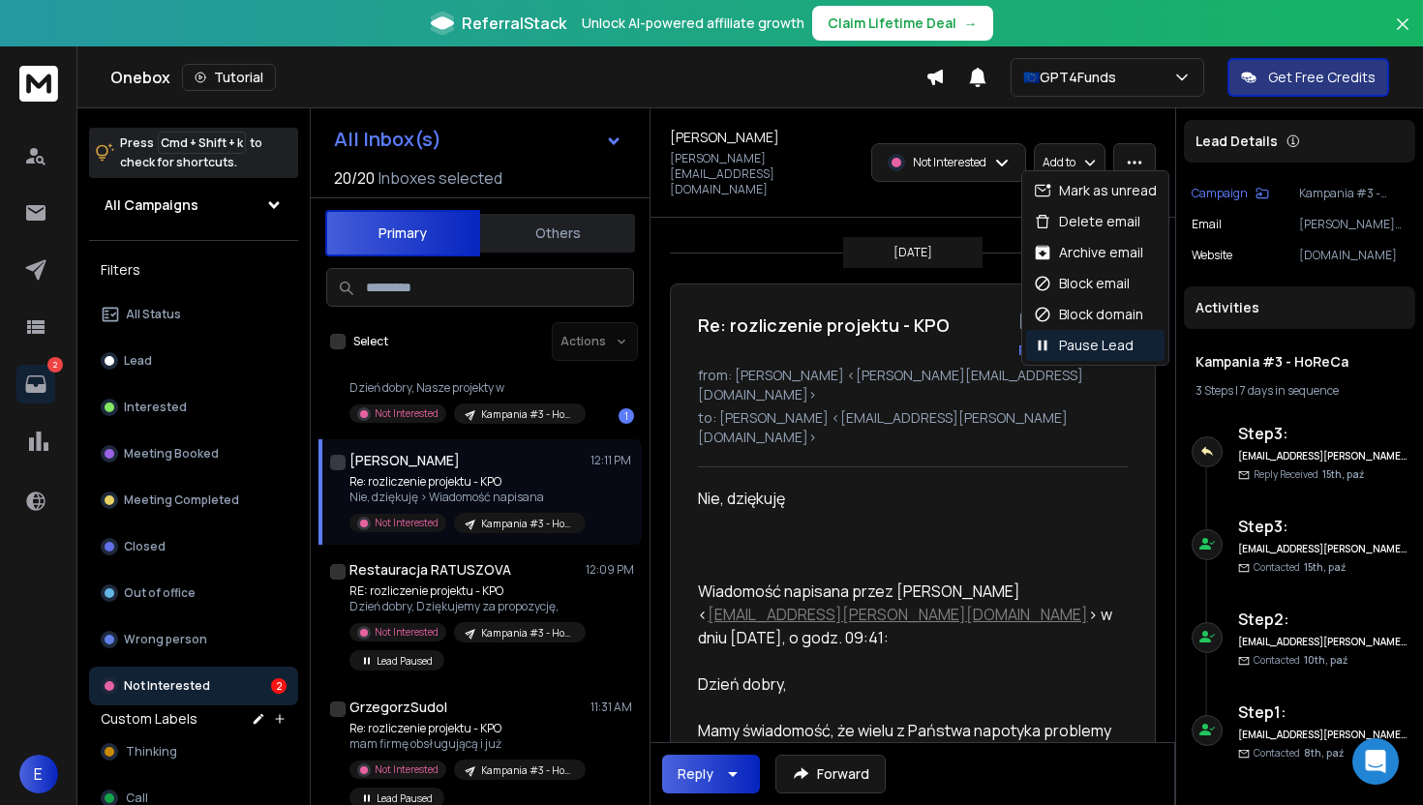
click at [1095, 342] on div "Pause Lead" at bounding box center [1084, 345] width 100 height 19
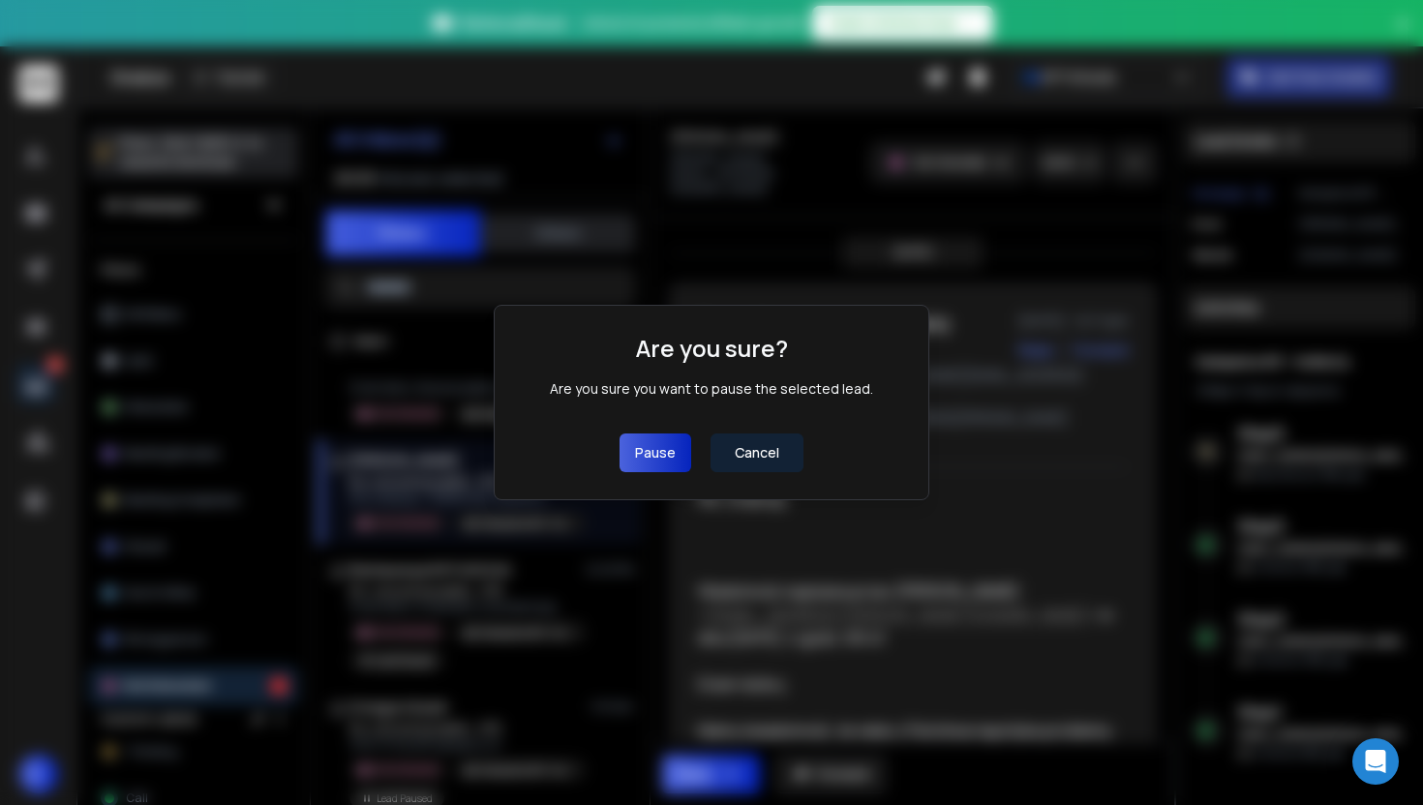
click at [674, 444] on button "Pause" at bounding box center [655, 453] width 72 height 39
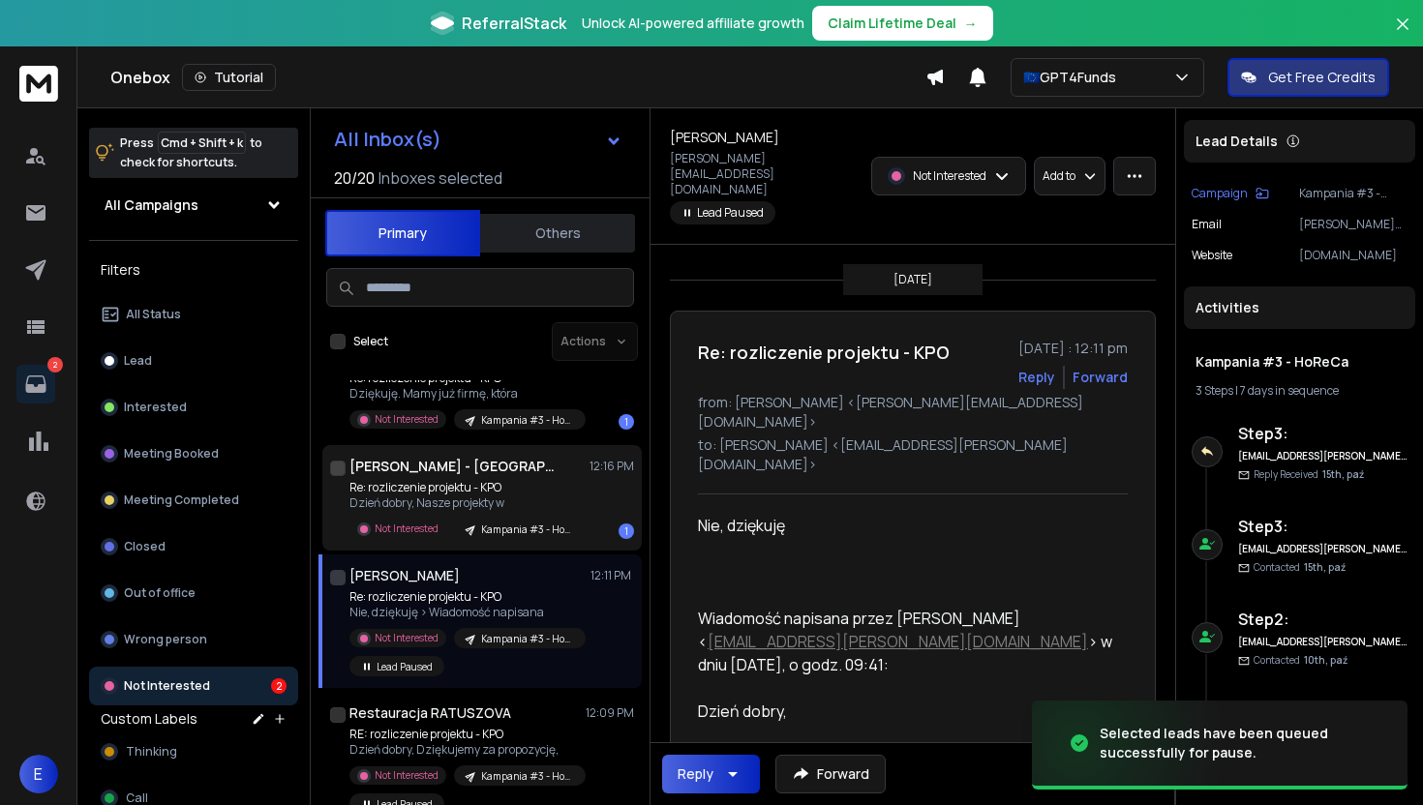
scroll to position [44, 0]
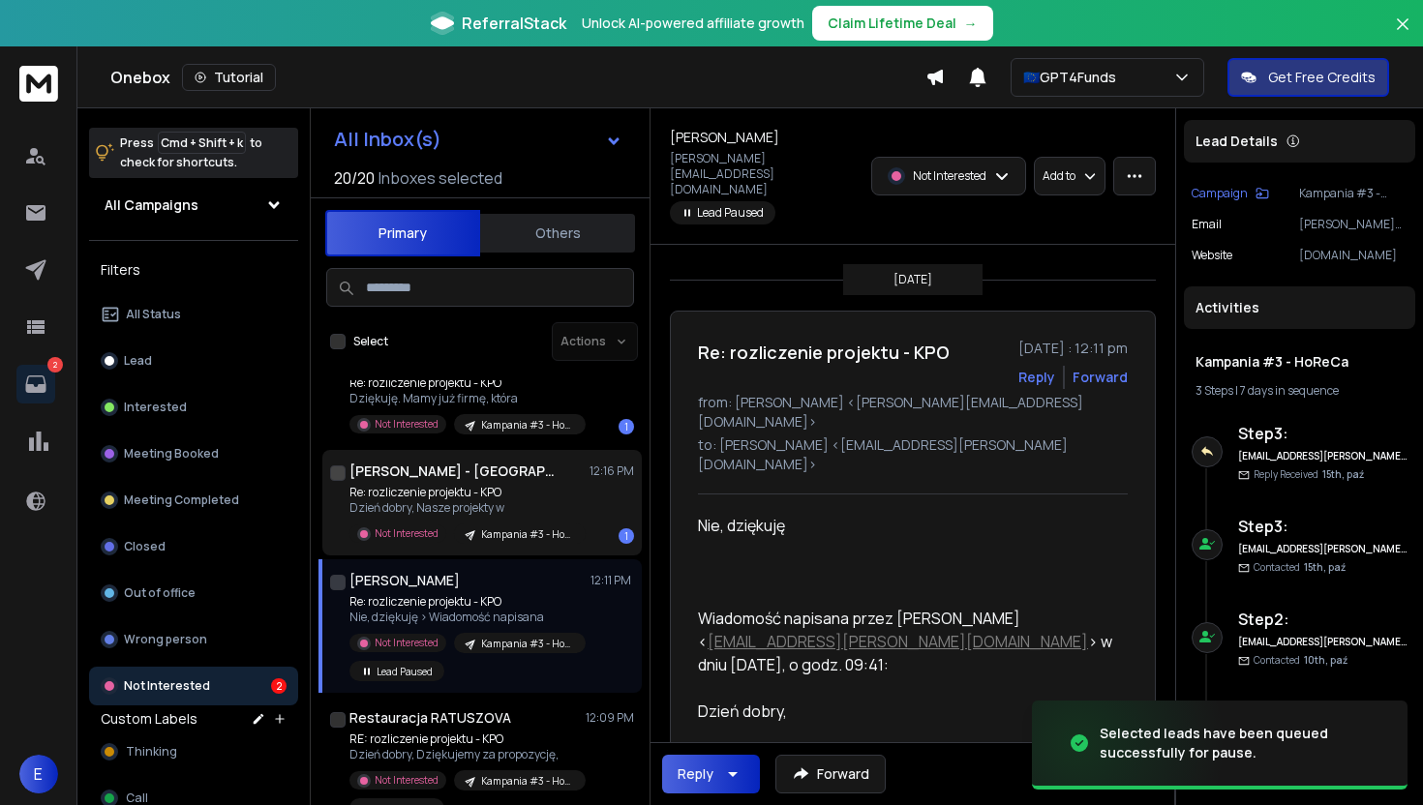
drag, startPoint x: 537, startPoint y: 483, endPoint x: 634, endPoint y: 415, distance: 118.1
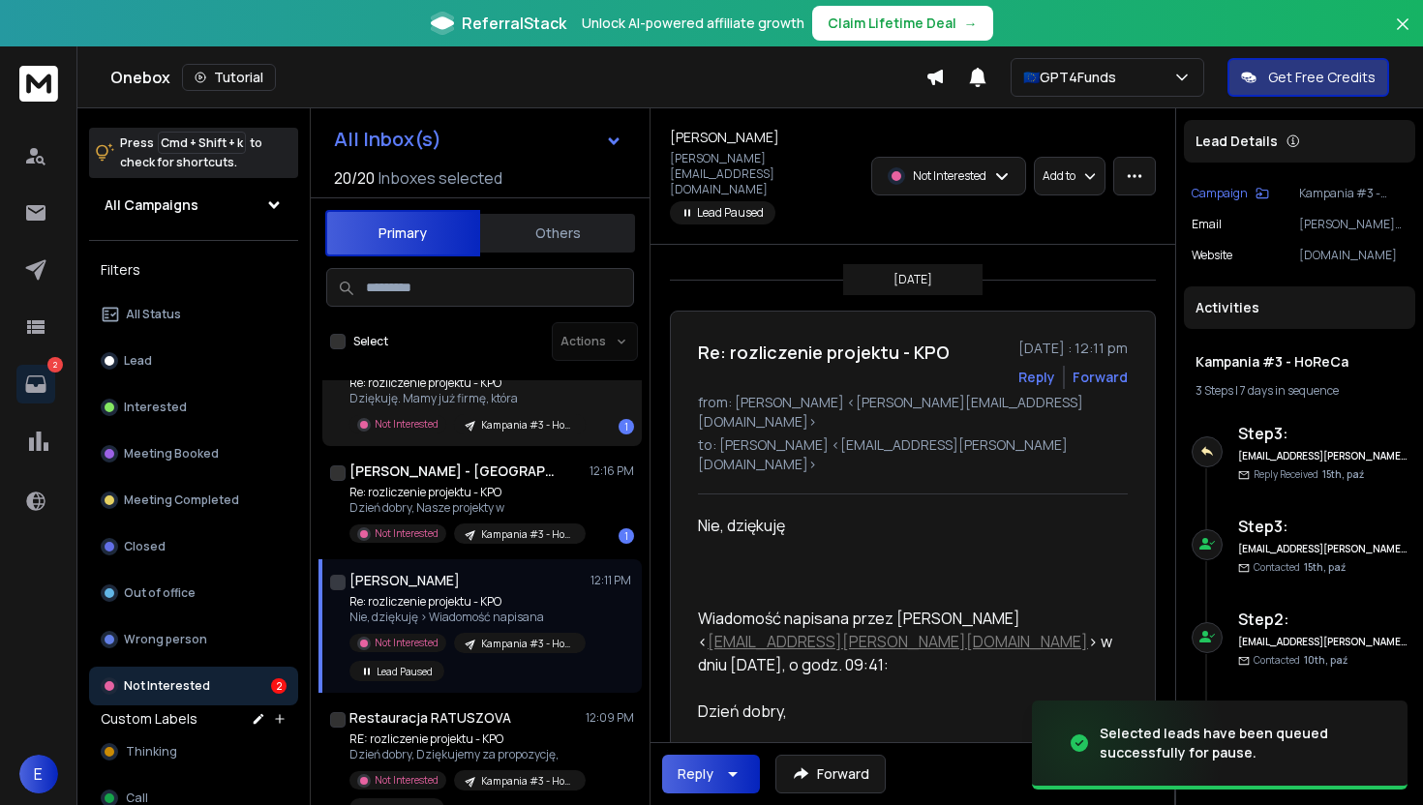
click at [537, 483] on div "[PERSON_NAME] - Teatr Capitol 12:16 PM Re: rozliczenie projektu - KPO Dzień dob…" at bounding box center [491, 503] width 285 height 82
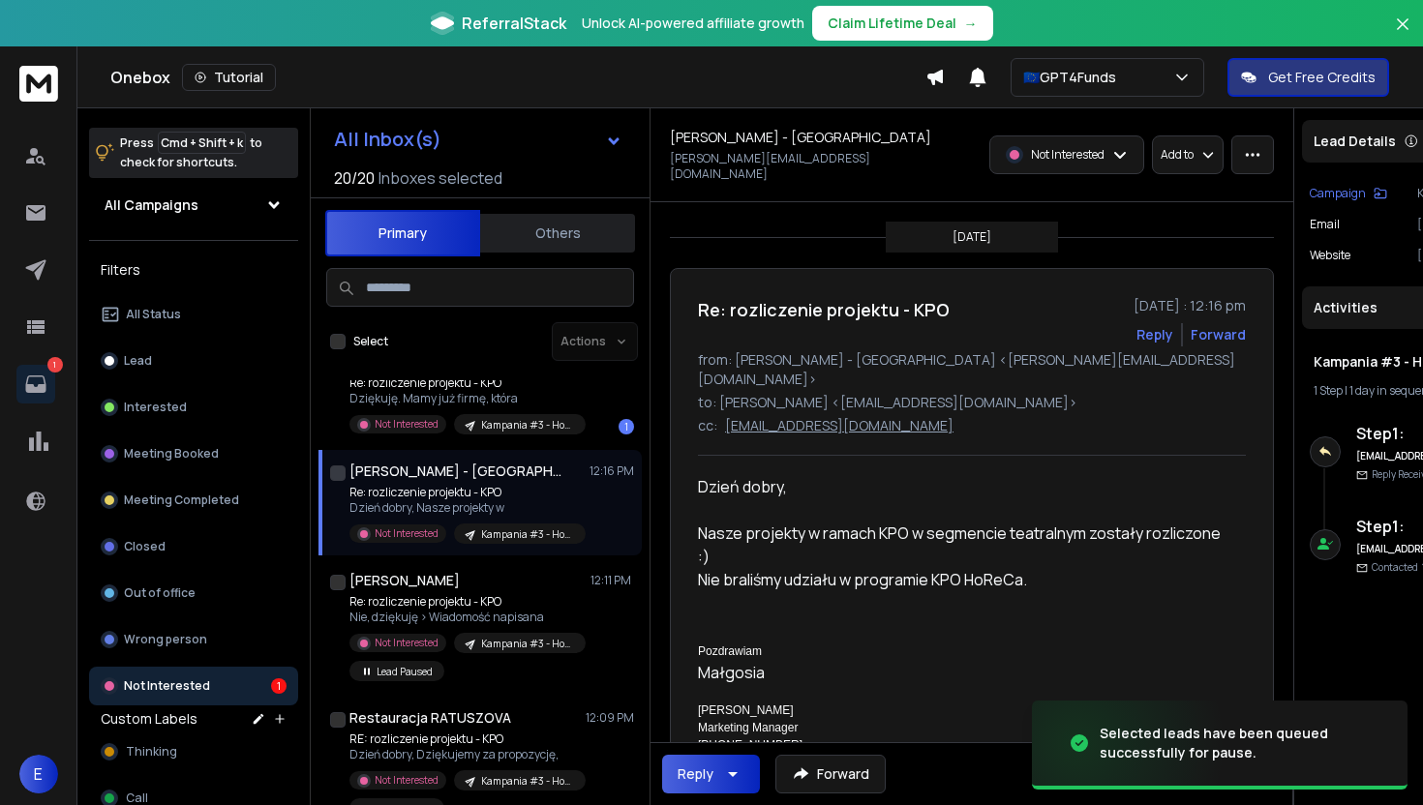
click at [1261, 146] on icon "button" at bounding box center [1252, 154] width 17 height 17
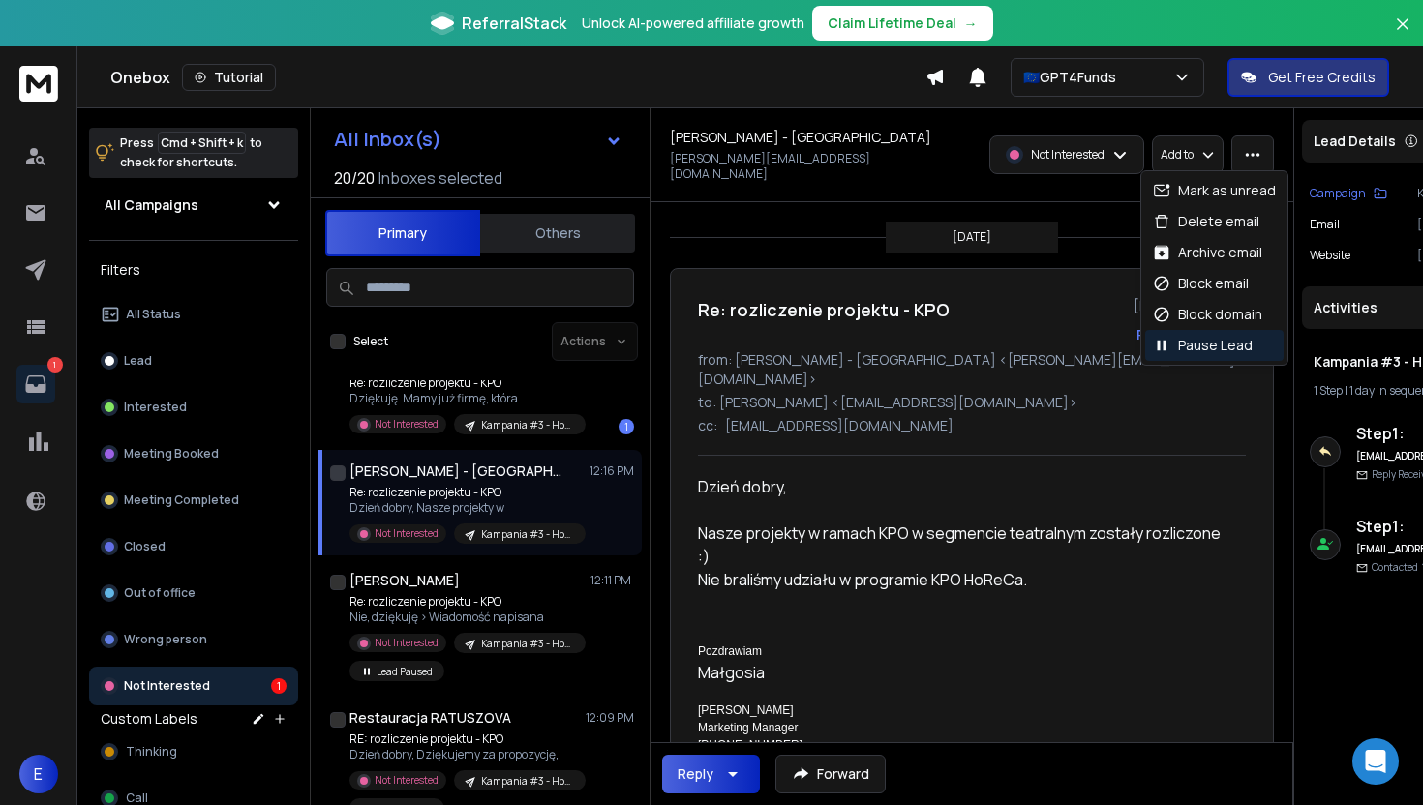
click at [1197, 341] on div "Pause Lead" at bounding box center [1203, 345] width 100 height 19
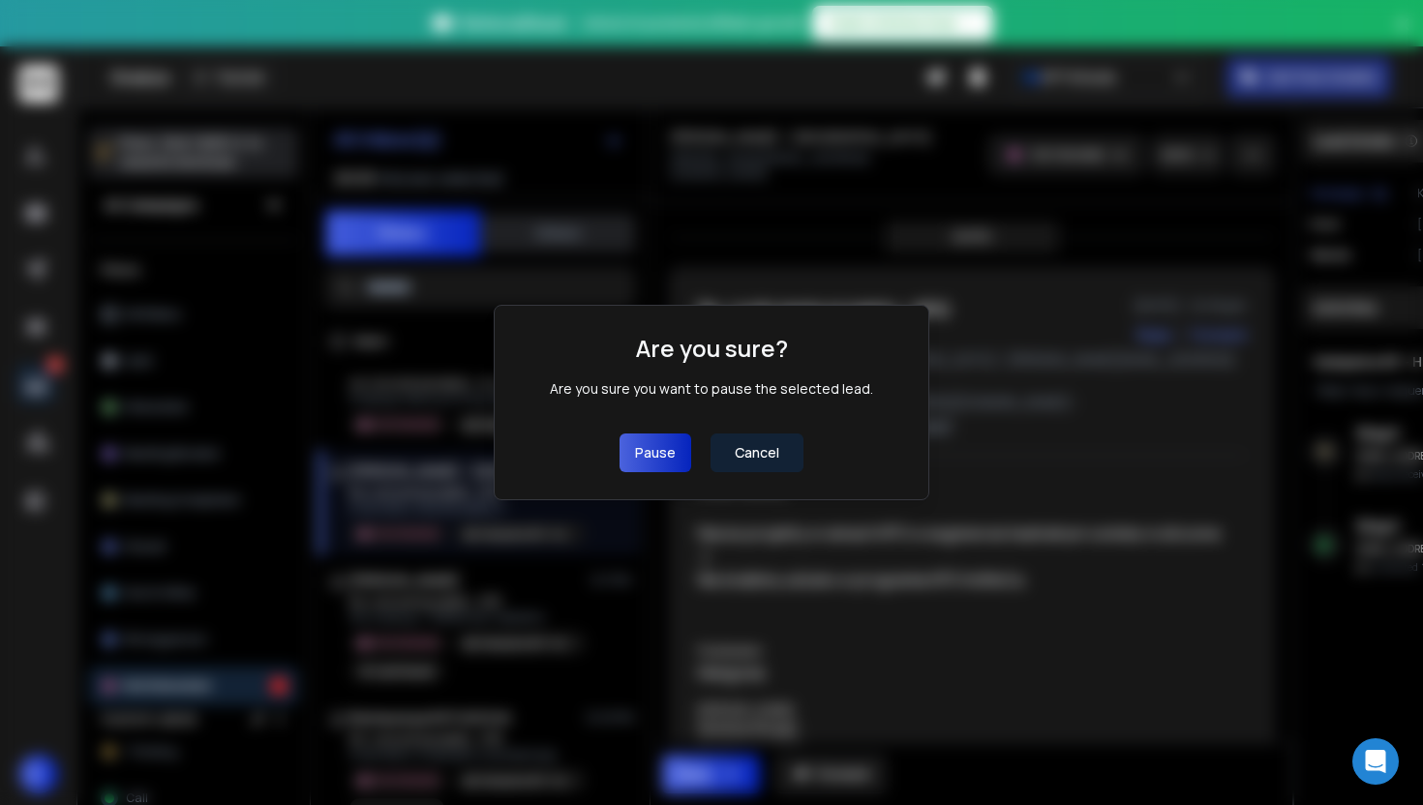
click at [674, 455] on button "Pause" at bounding box center [655, 453] width 72 height 39
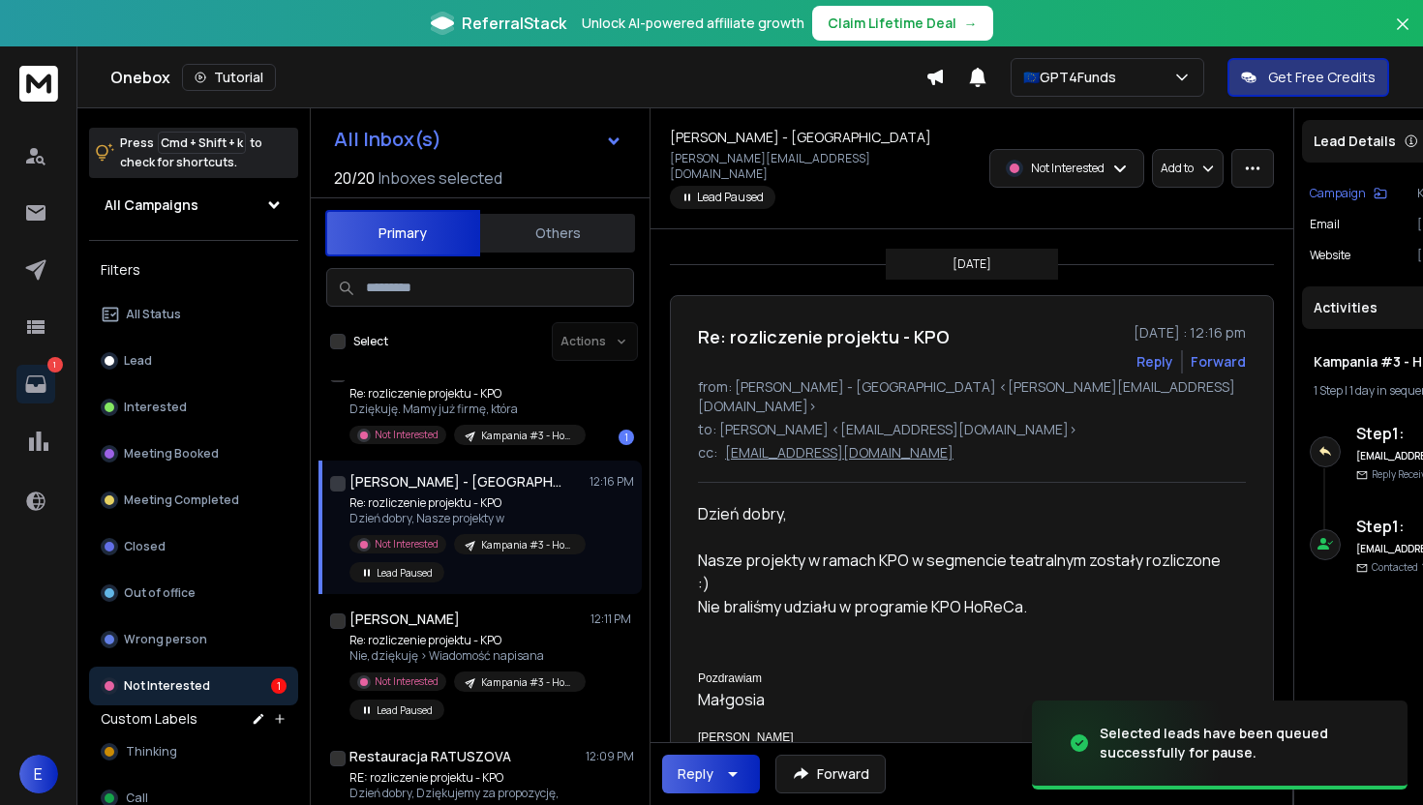
scroll to position [0, 0]
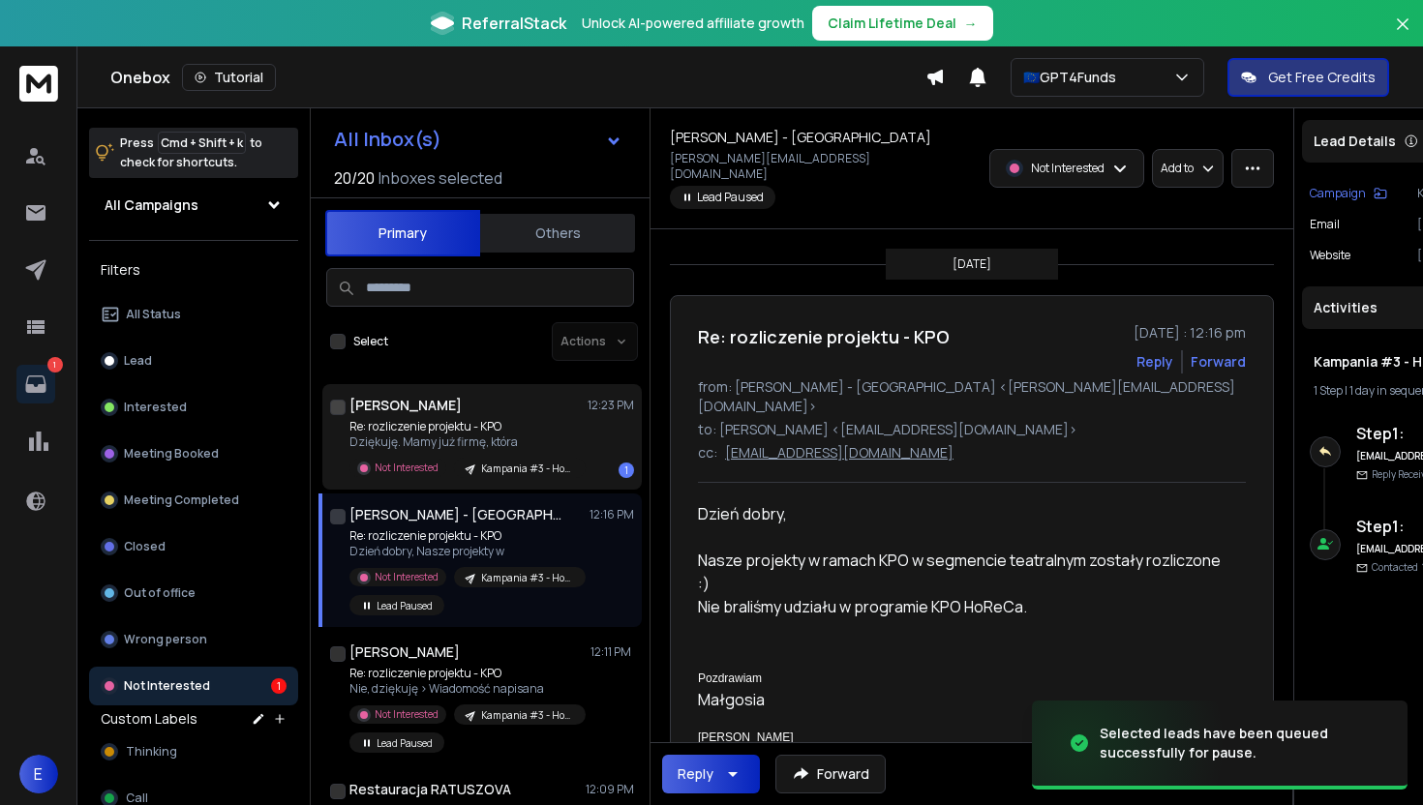
drag, startPoint x: 554, startPoint y: 436, endPoint x: 584, endPoint y: 425, distance: 32.2
click at [554, 437] on p "Dziękuję. Mamy już firmę, która" at bounding box center [465, 442] width 232 height 15
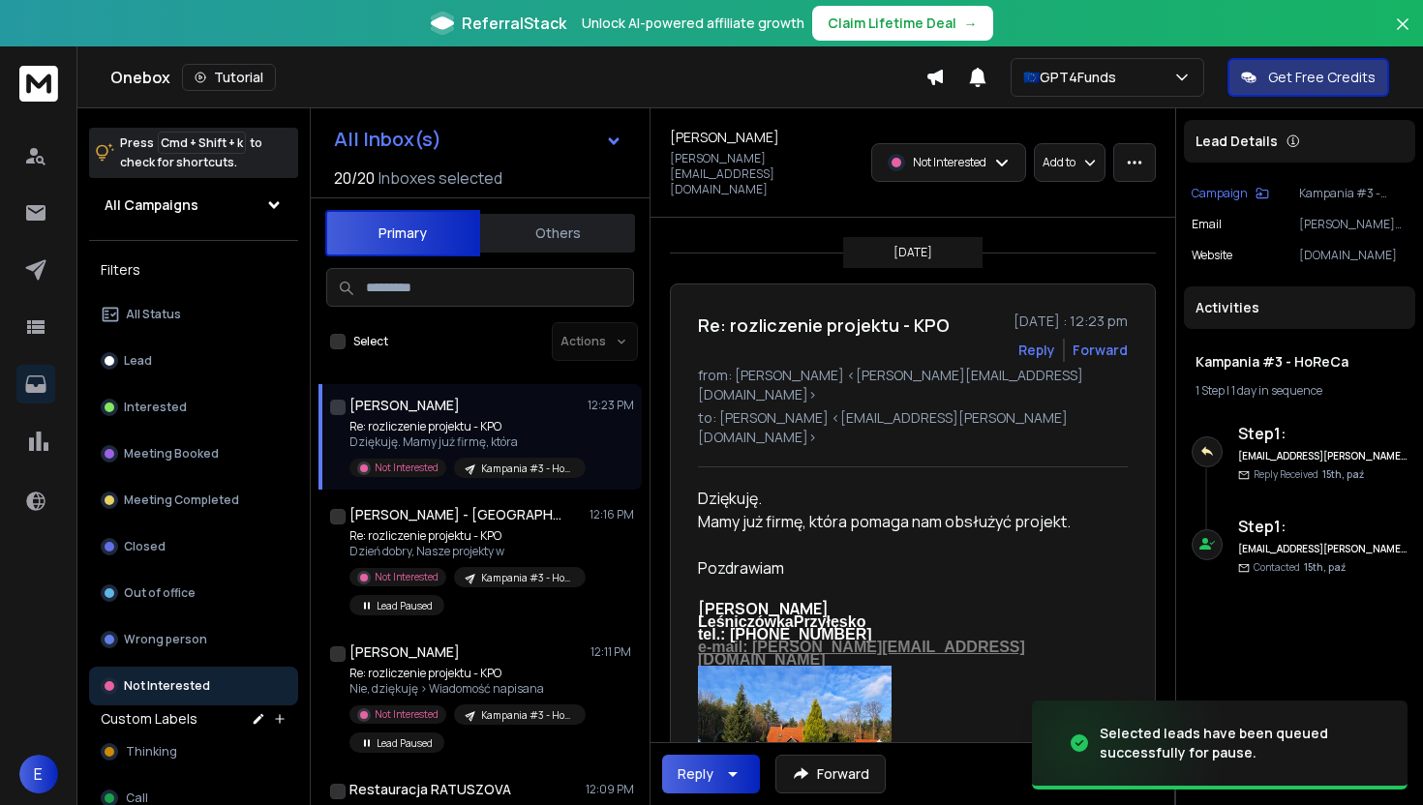
click at [1155, 150] on button "button" at bounding box center [1134, 162] width 43 height 39
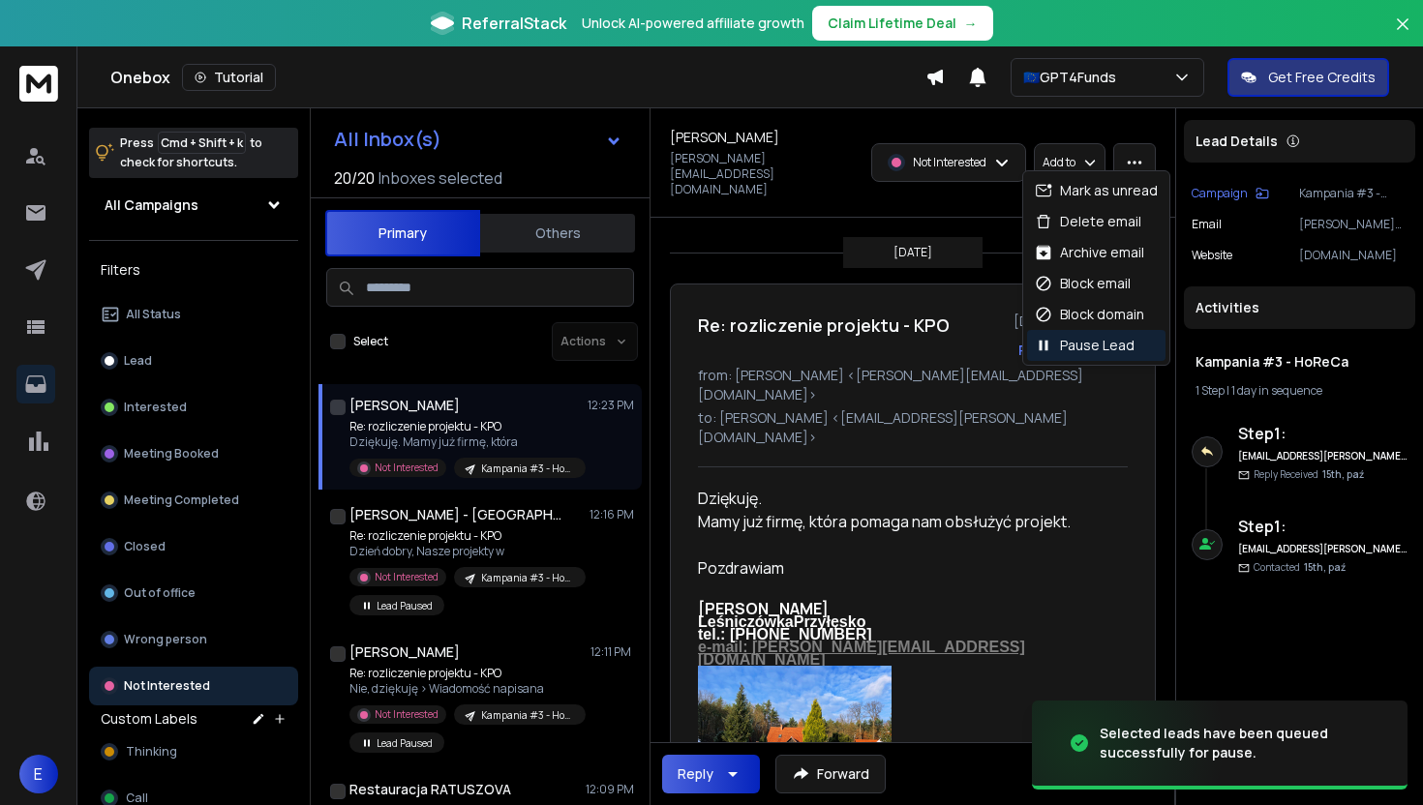
click at [1098, 351] on div "Pause Lead" at bounding box center [1084, 345] width 100 height 19
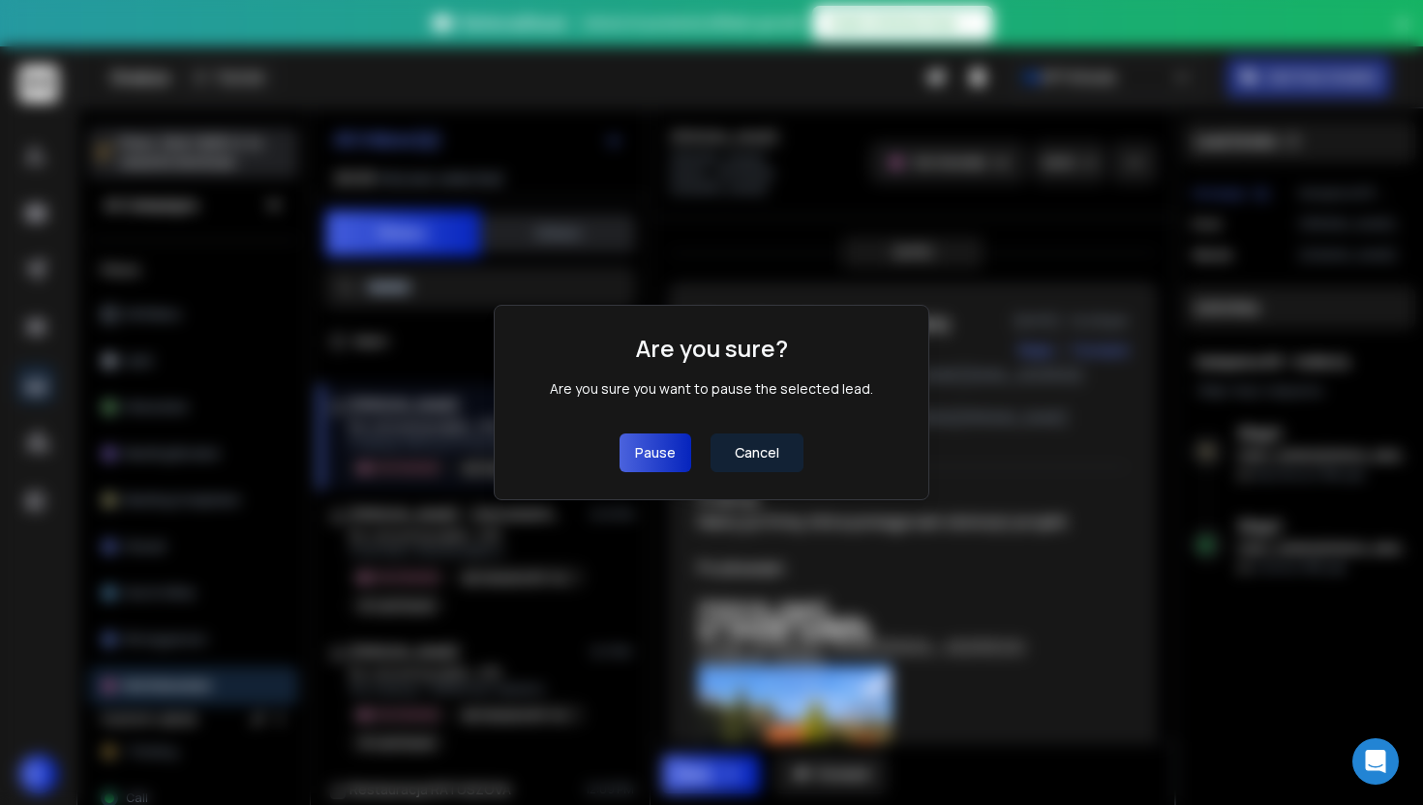
click at [670, 443] on button "Pause" at bounding box center [655, 453] width 72 height 39
